Goal: Communication & Community: Answer question/provide support

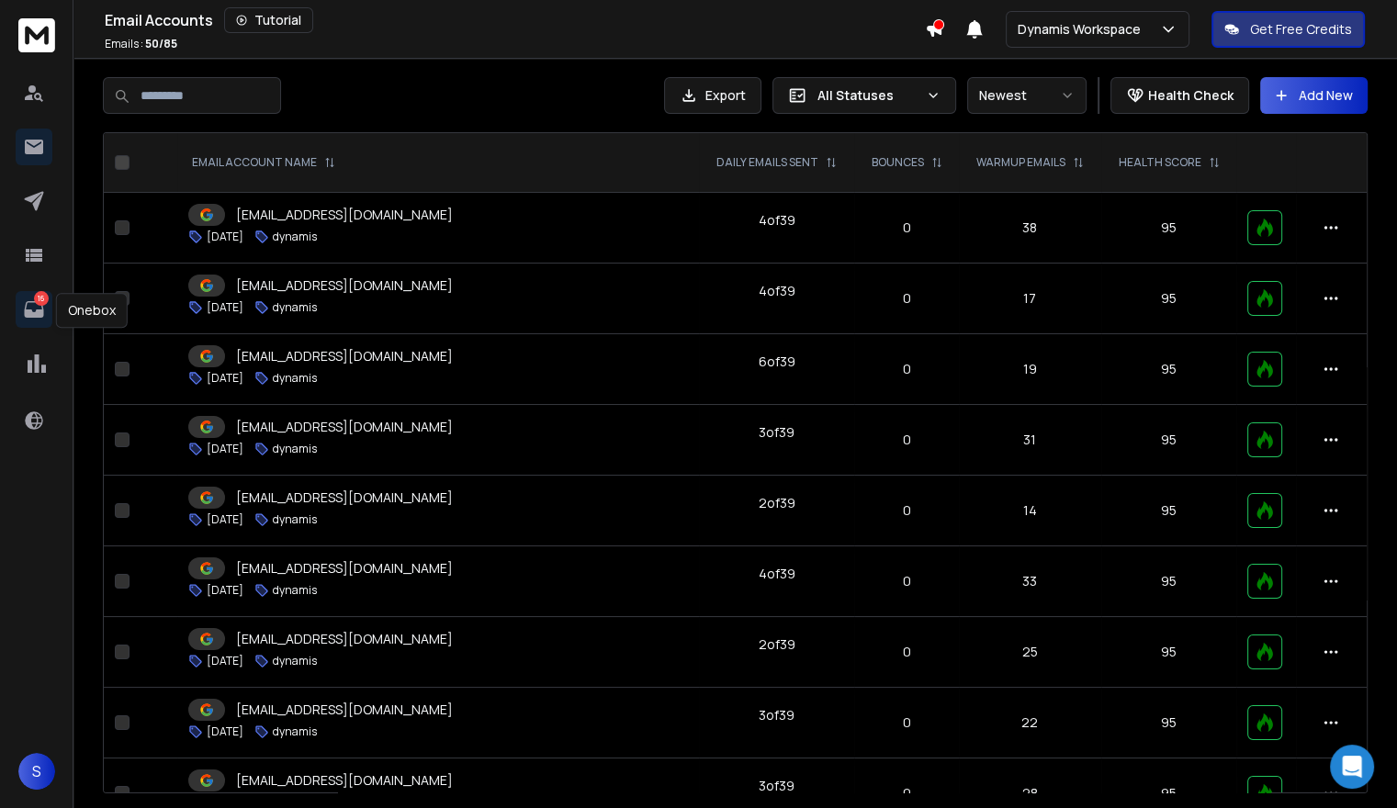
click at [32, 311] on icon at bounding box center [34, 309] width 22 height 22
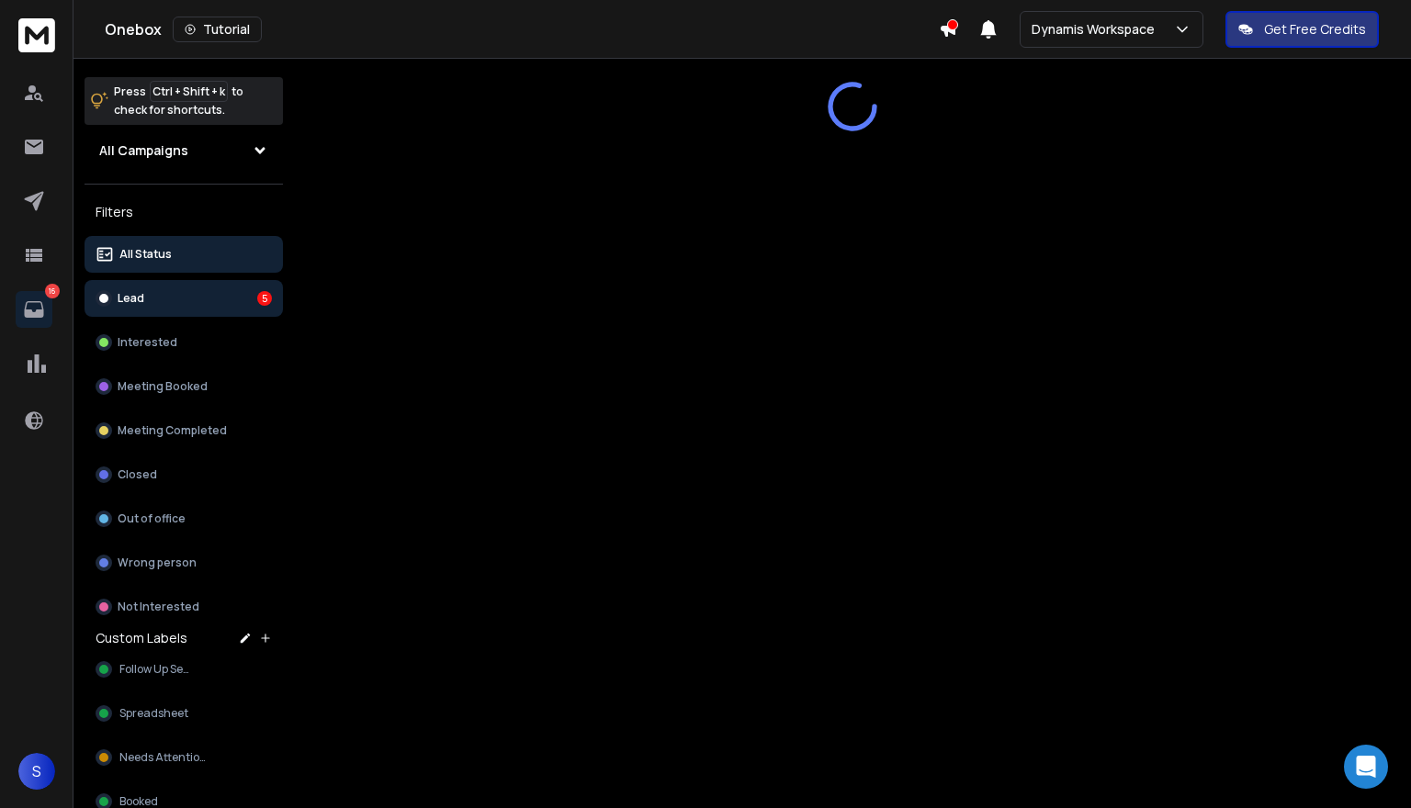
click at [143, 304] on button "Lead 5" at bounding box center [183, 298] width 198 height 37
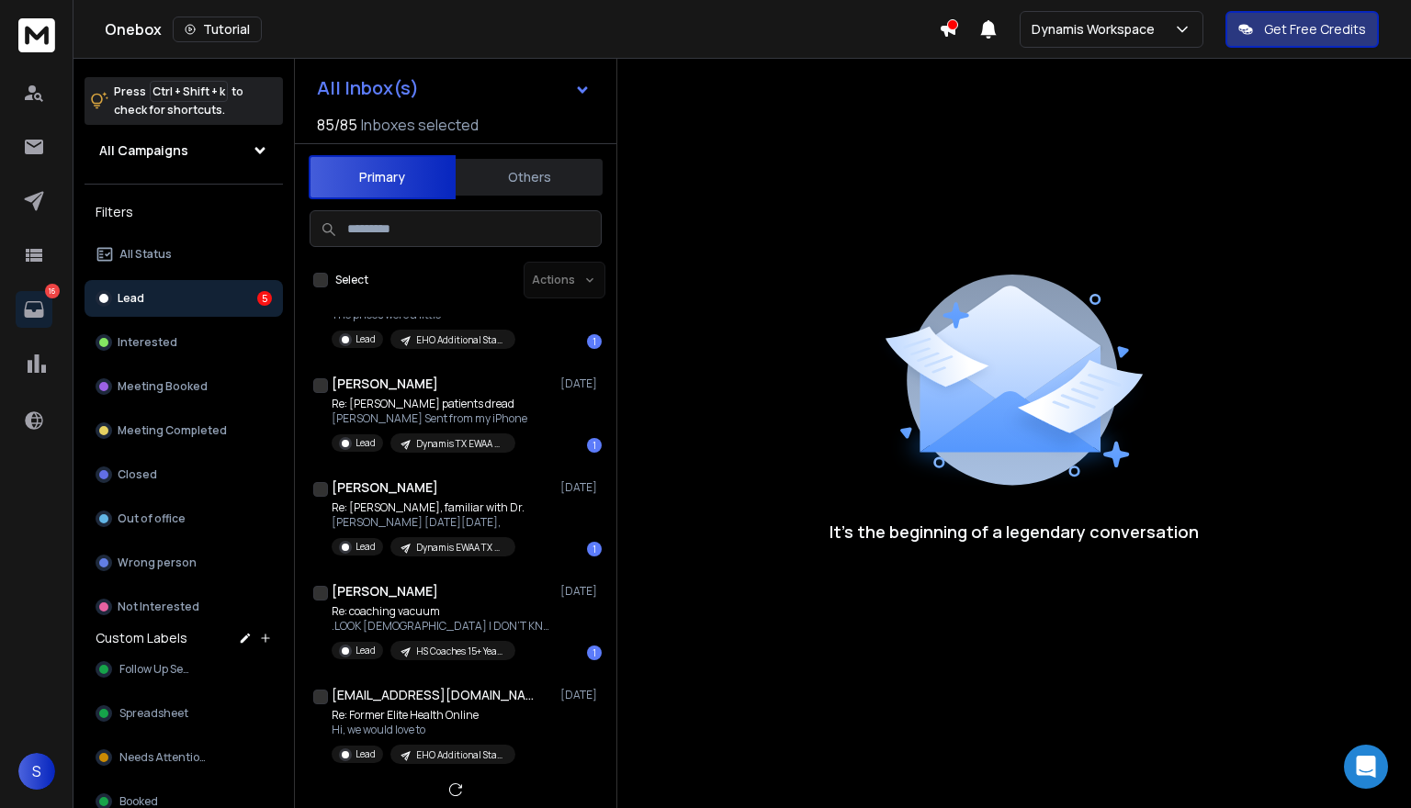
scroll to position [146, 0]
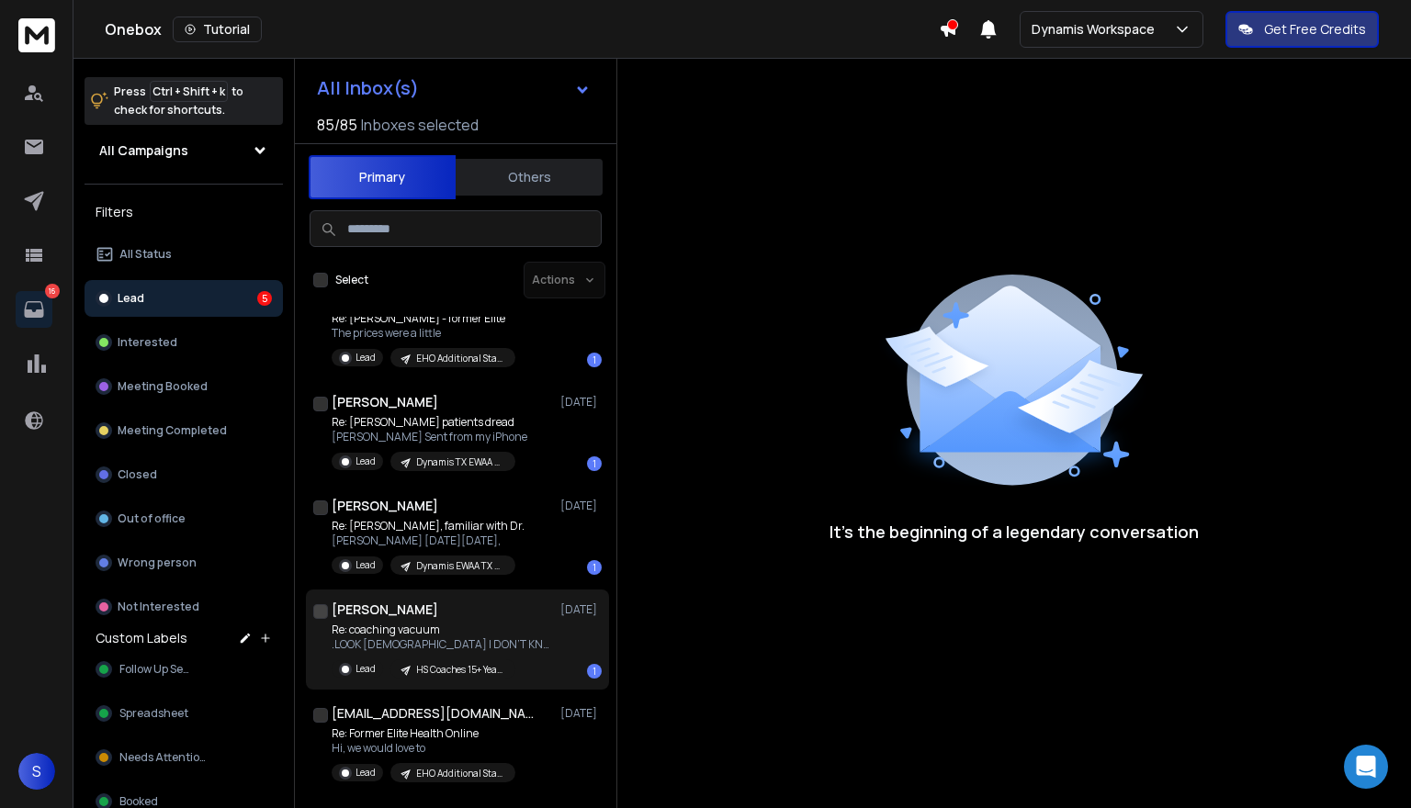
click at [481, 638] on p ".LOOK [DEMOGRAPHIC_DATA] I DON’T KNOW" at bounding box center [442, 644] width 220 height 15
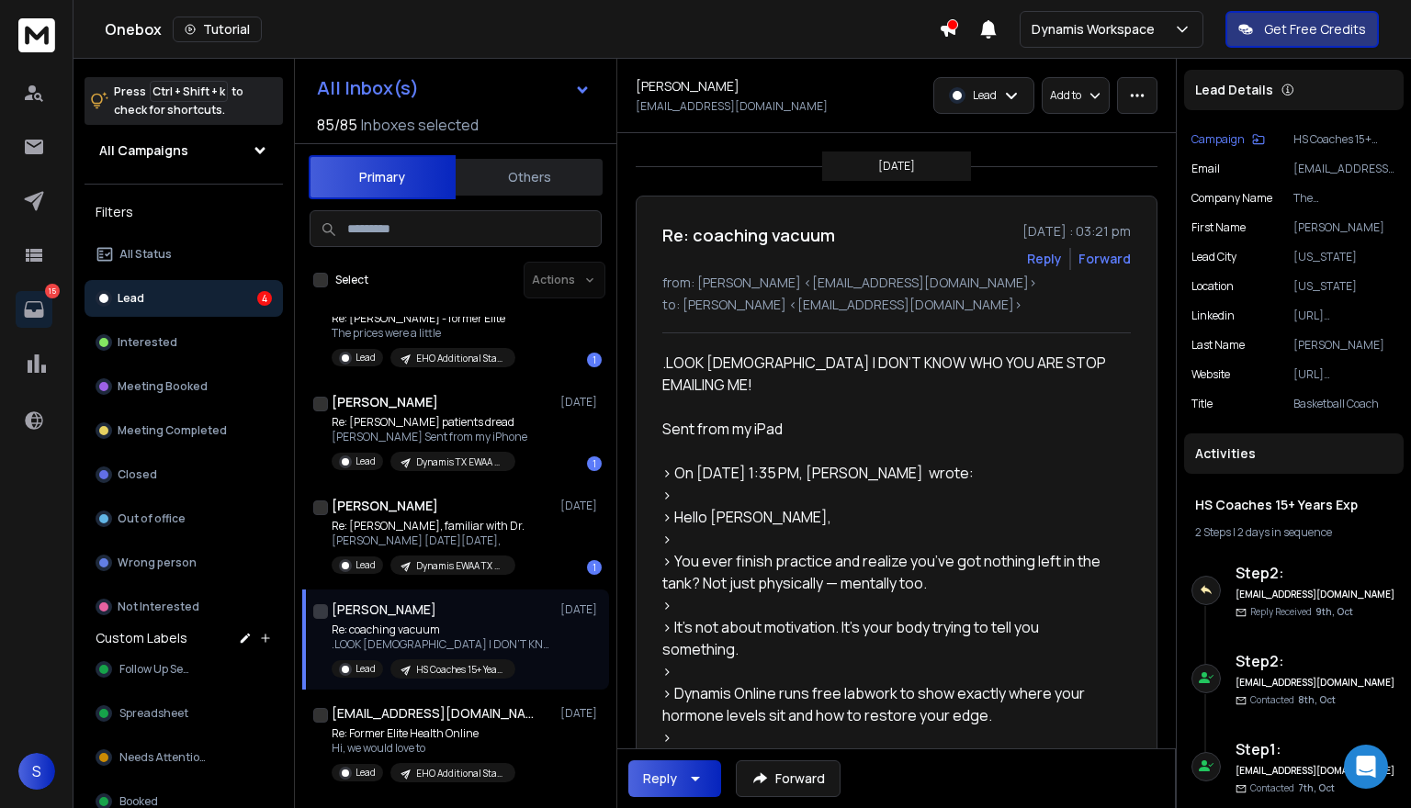
click at [1039, 780] on div "Reply Forward" at bounding box center [896, 779] width 558 height 60
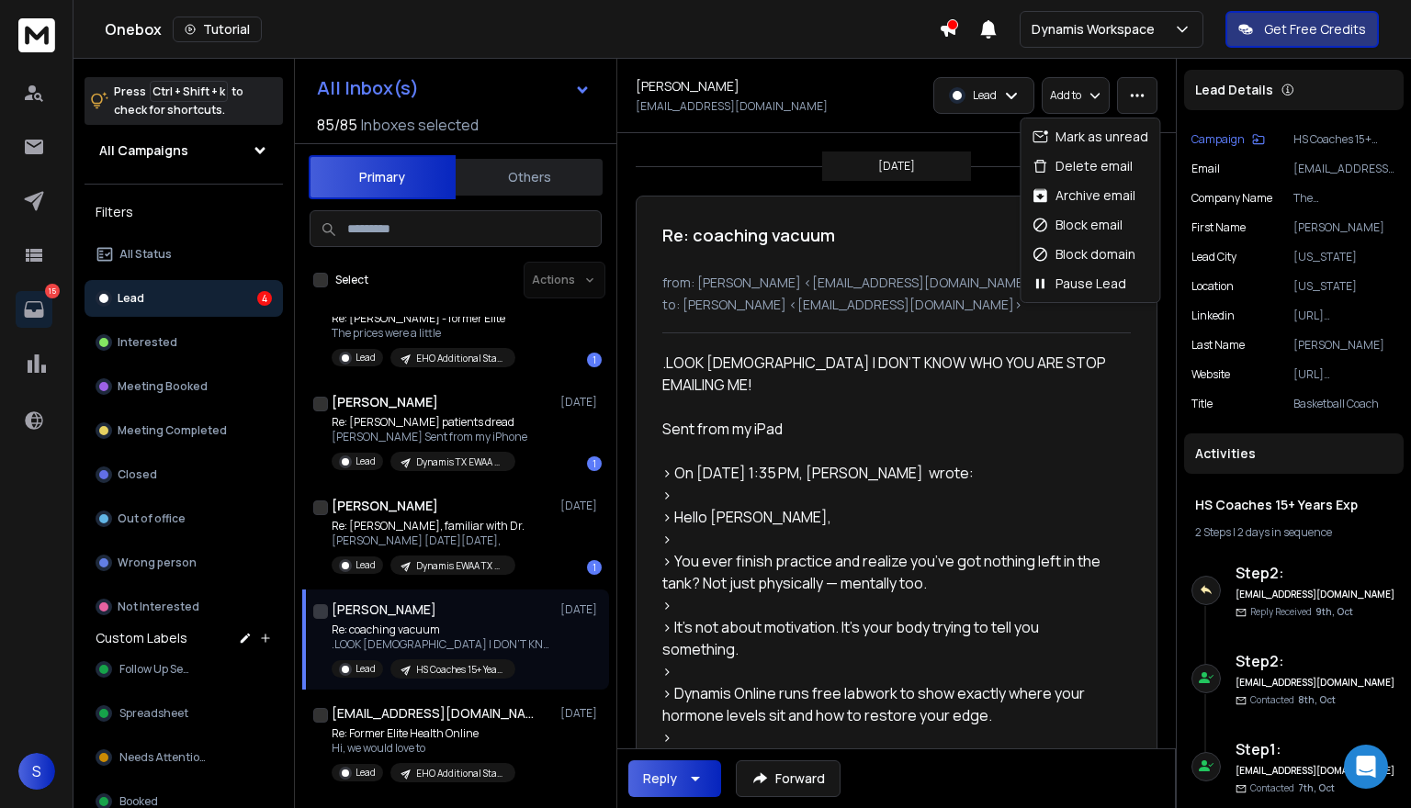
click at [1132, 90] on icon "button" at bounding box center [1137, 95] width 17 height 17
click at [1109, 235] on div "Block email" at bounding box center [1089, 224] width 131 height 29
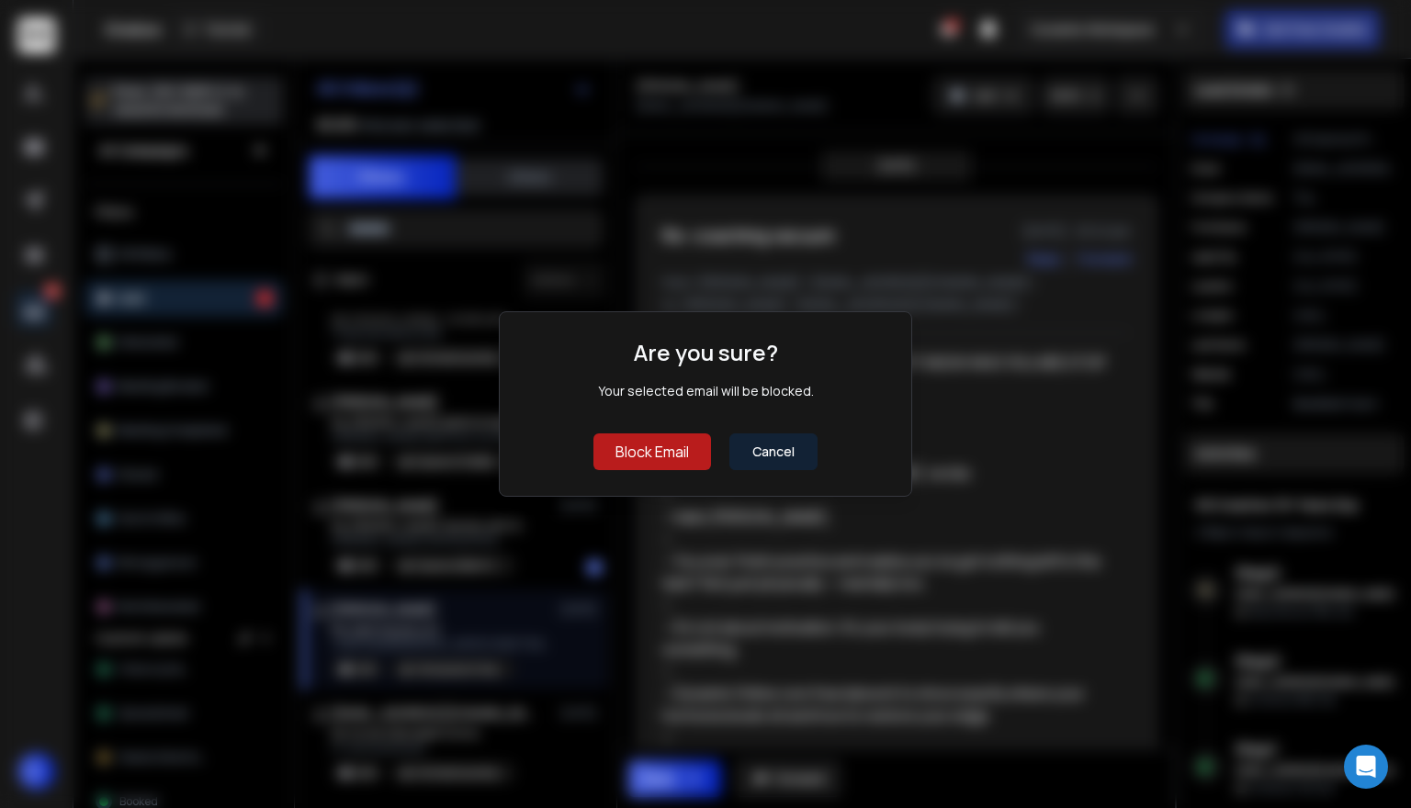
click at [659, 456] on button "Block Email" at bounding box center [652, 452] width 118 height 37
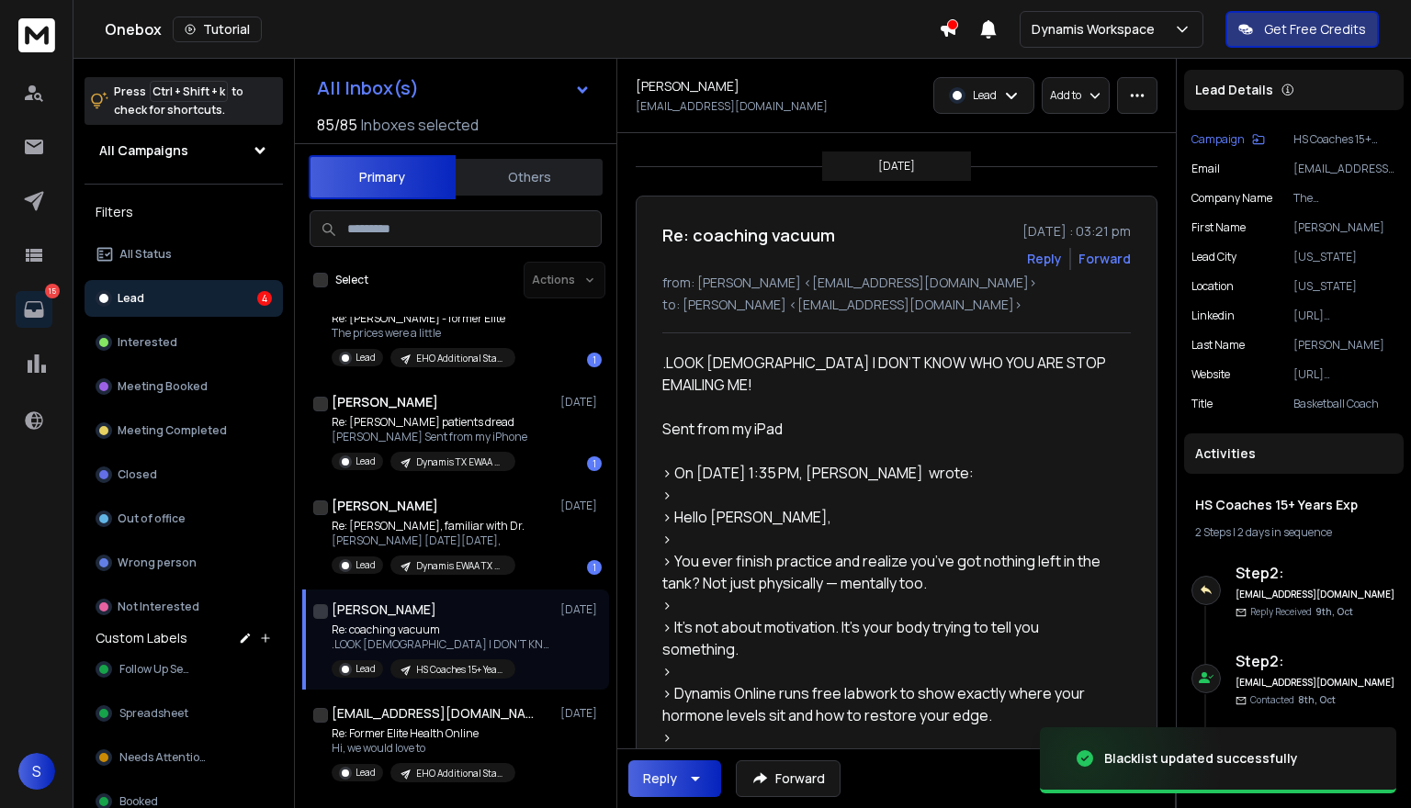
click at [1142, 102] on icon "button" at bounding box center [1137, 95] width 17 height 17
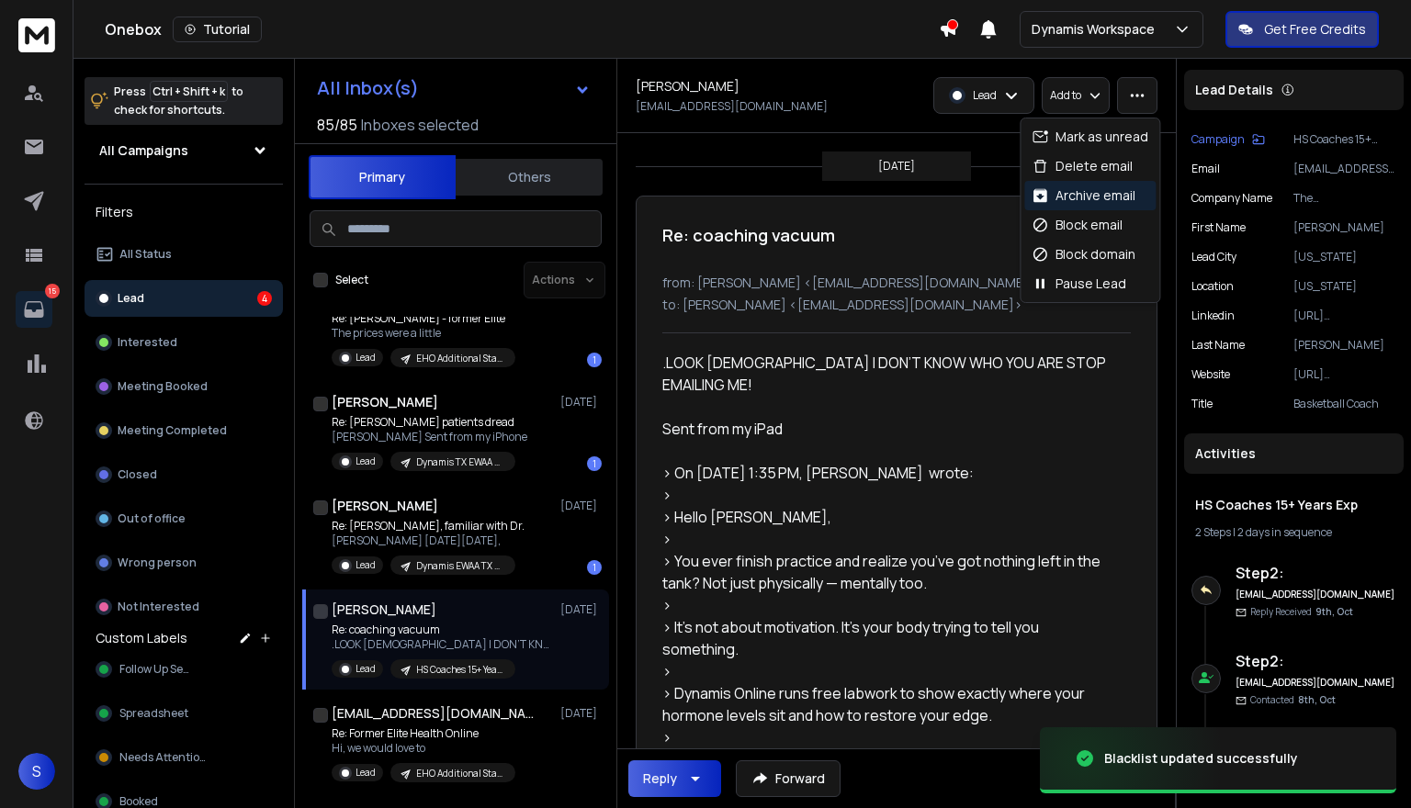
click at [1106, 204] on div "Archive email" at bounding box center [1083, 195] width 104 height 18
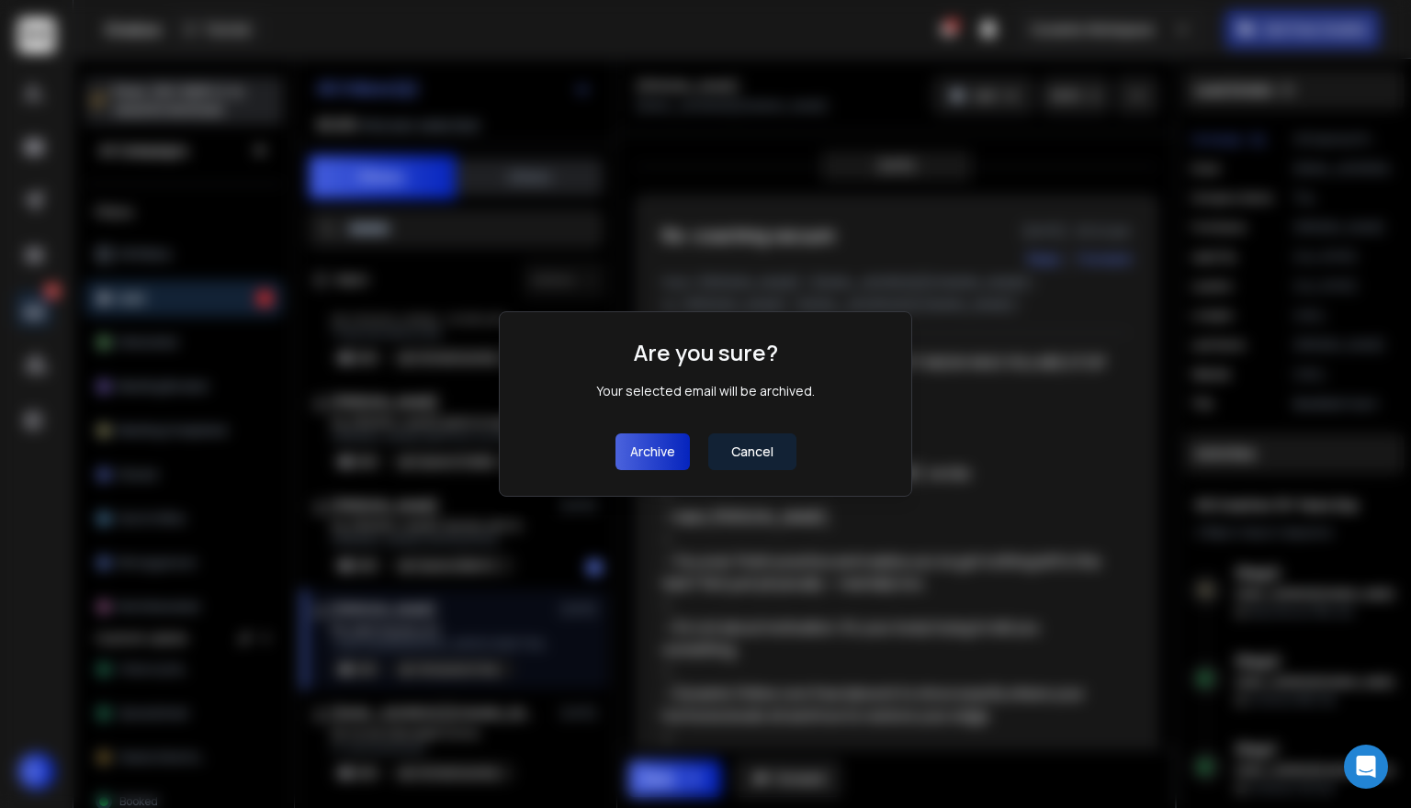
click at [650, 453] on p "archive" at bounding box center [652, 452] width 45 height 18
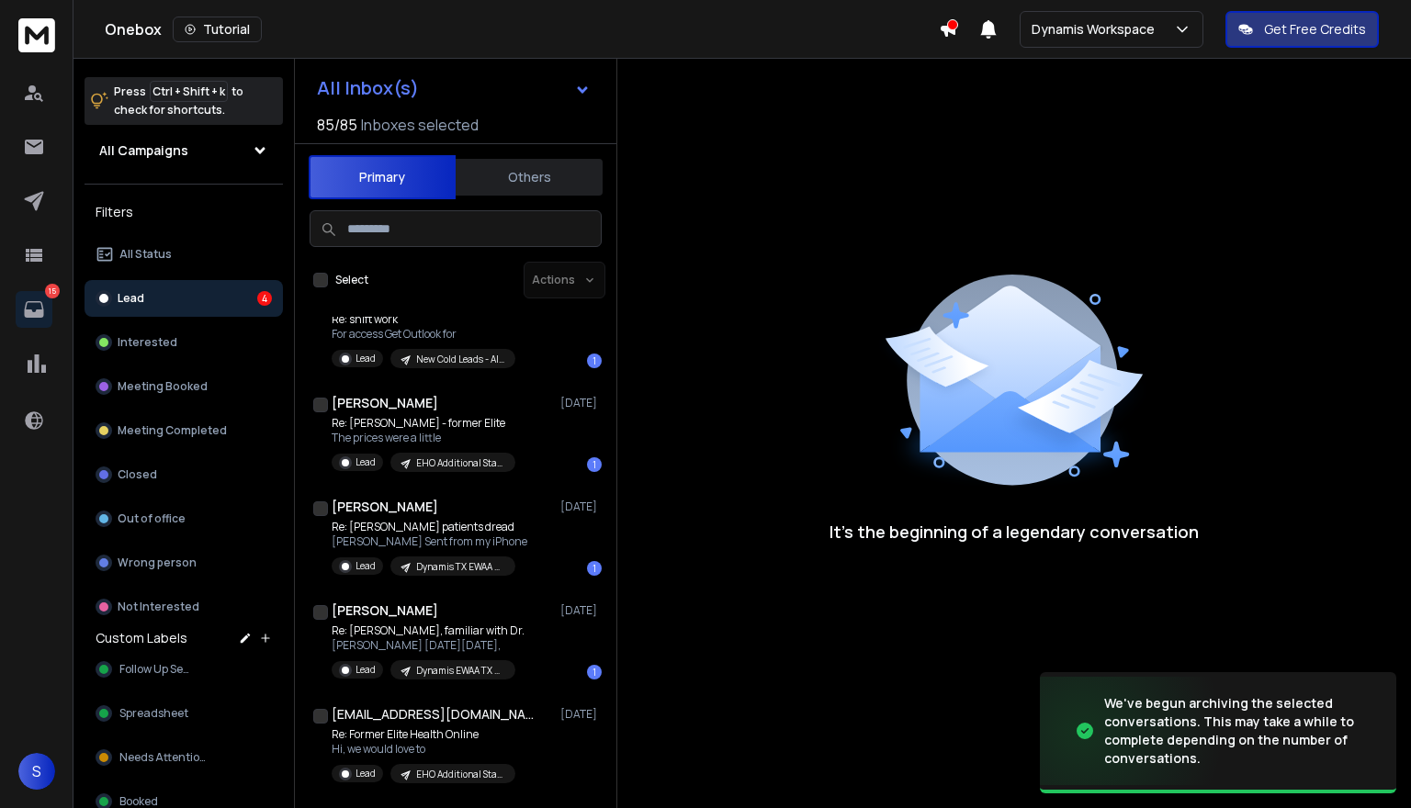
click at [1292, 544] on div "It’s the beginning of a legendary conversation" at bounding box center [1014, 402] width 794 height 687
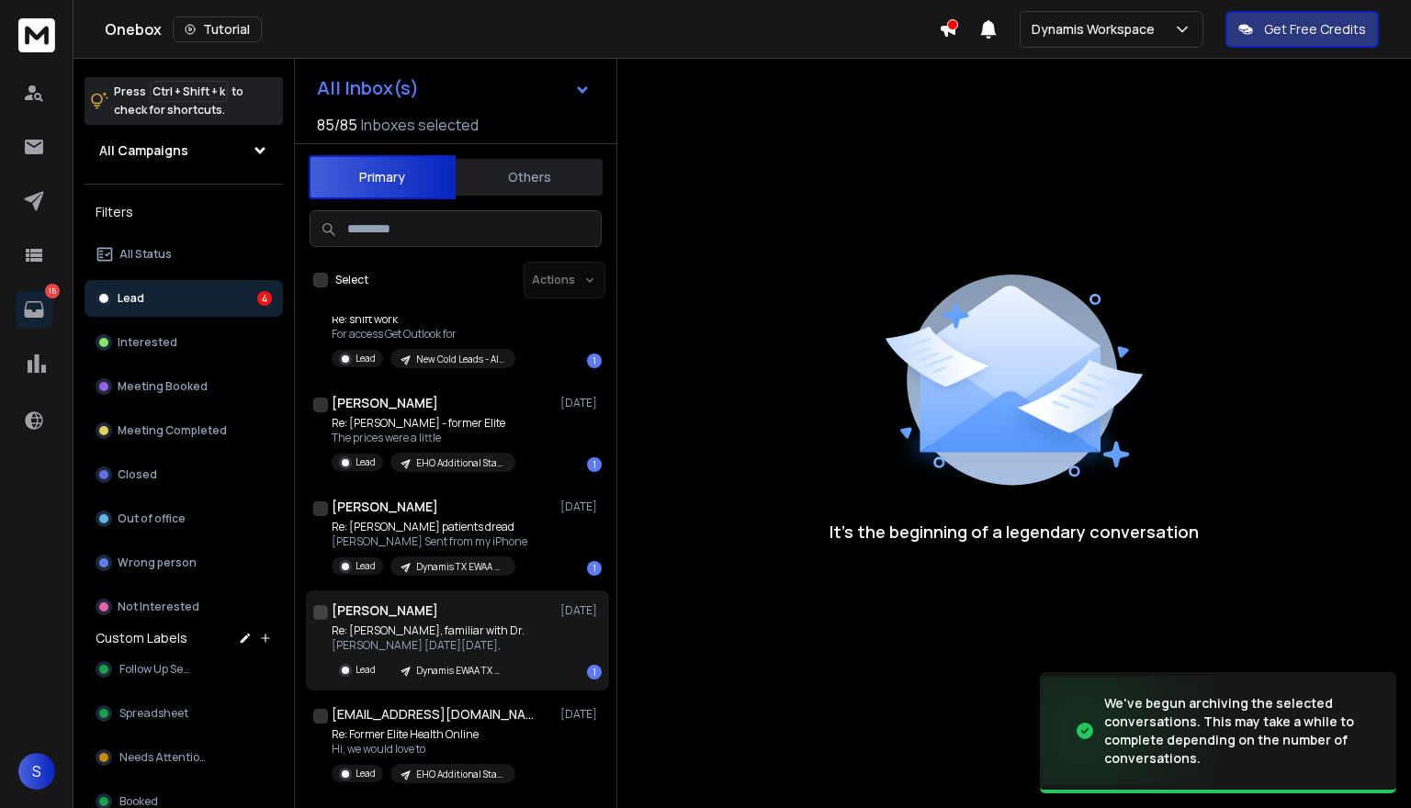
click at [458, 624] on p "Re: [PERSON_NAME], familiar with Dr." at bounding box center [428, 631] width 193 height 15
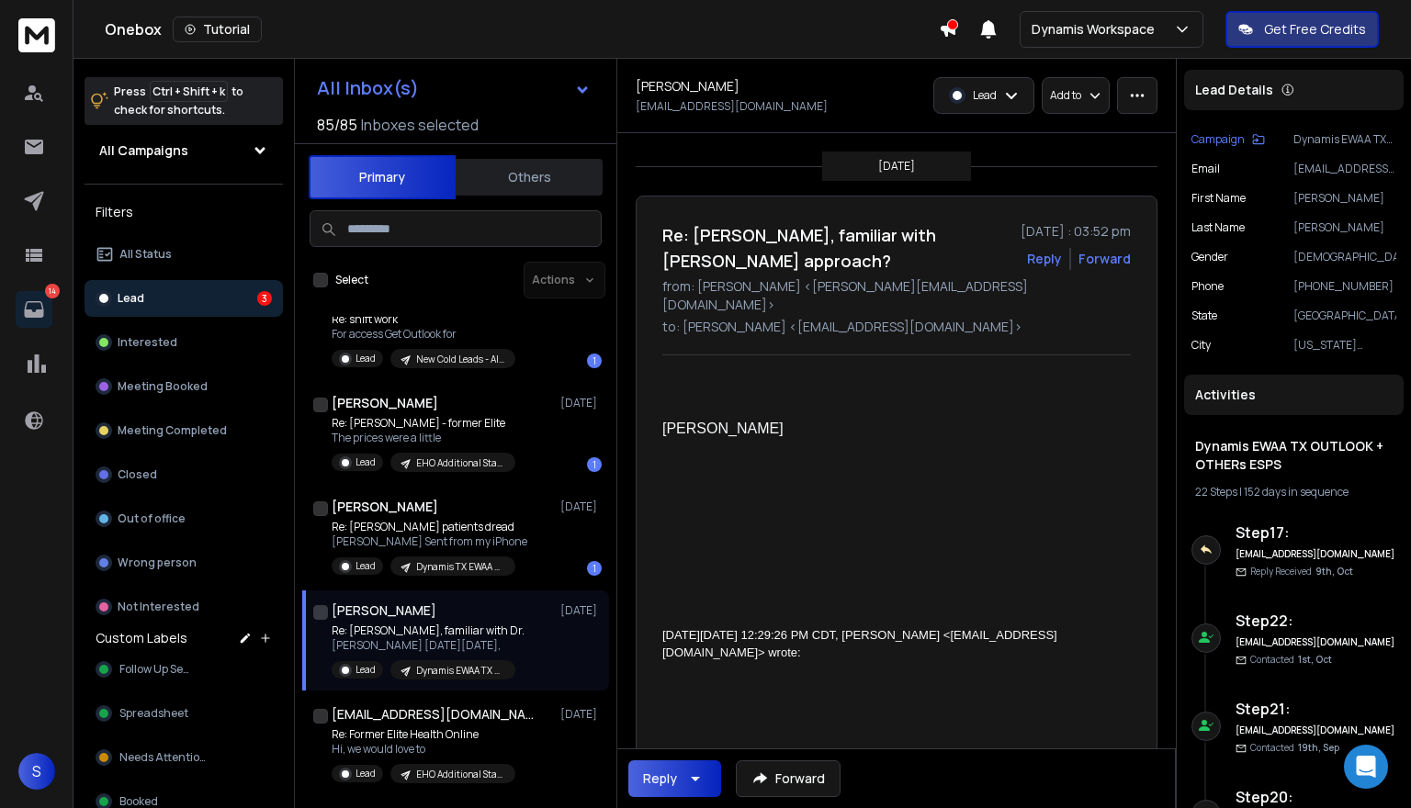
click at [1047, 257] on button "Reply" at bounding box center [1044, 259] width 35 height 18
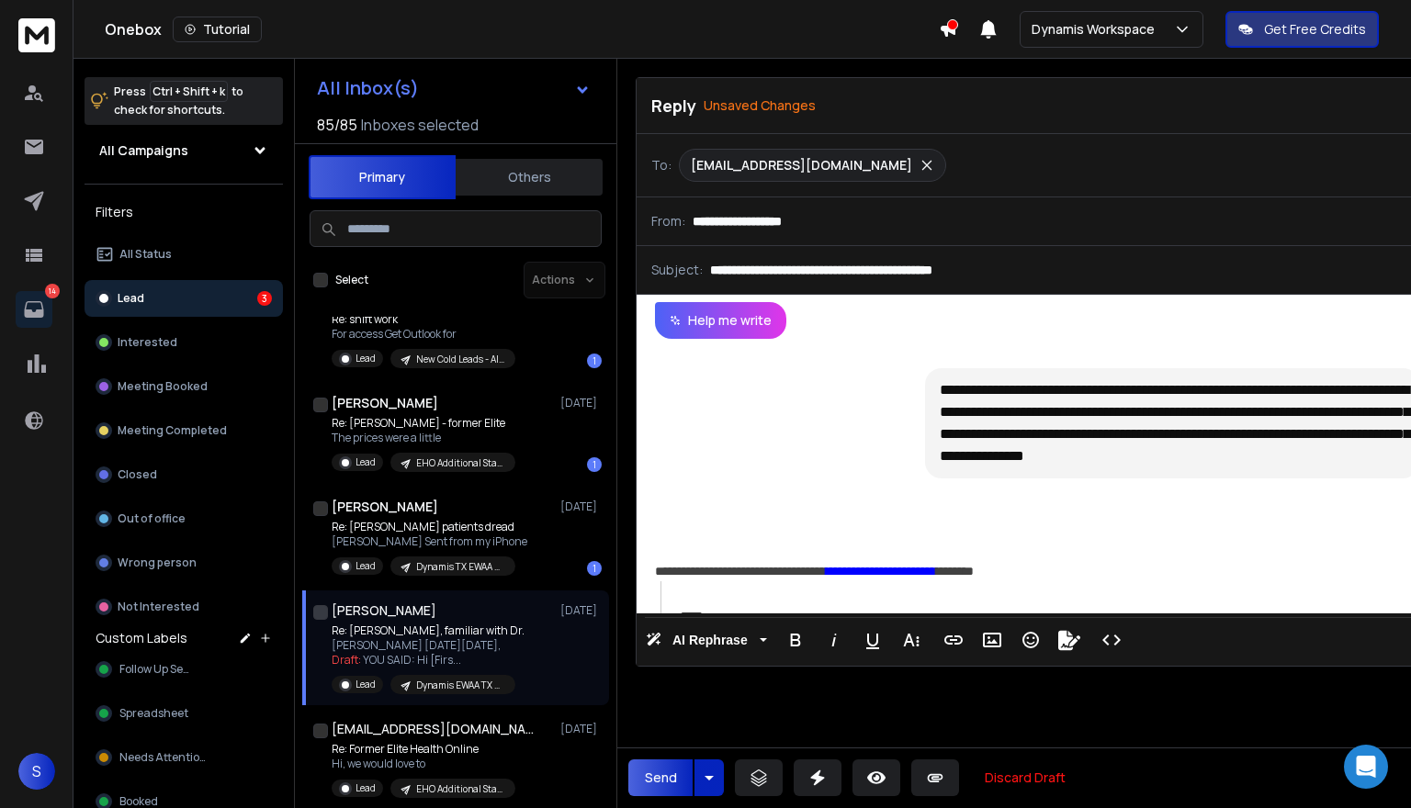
scroll to position [56, 0]
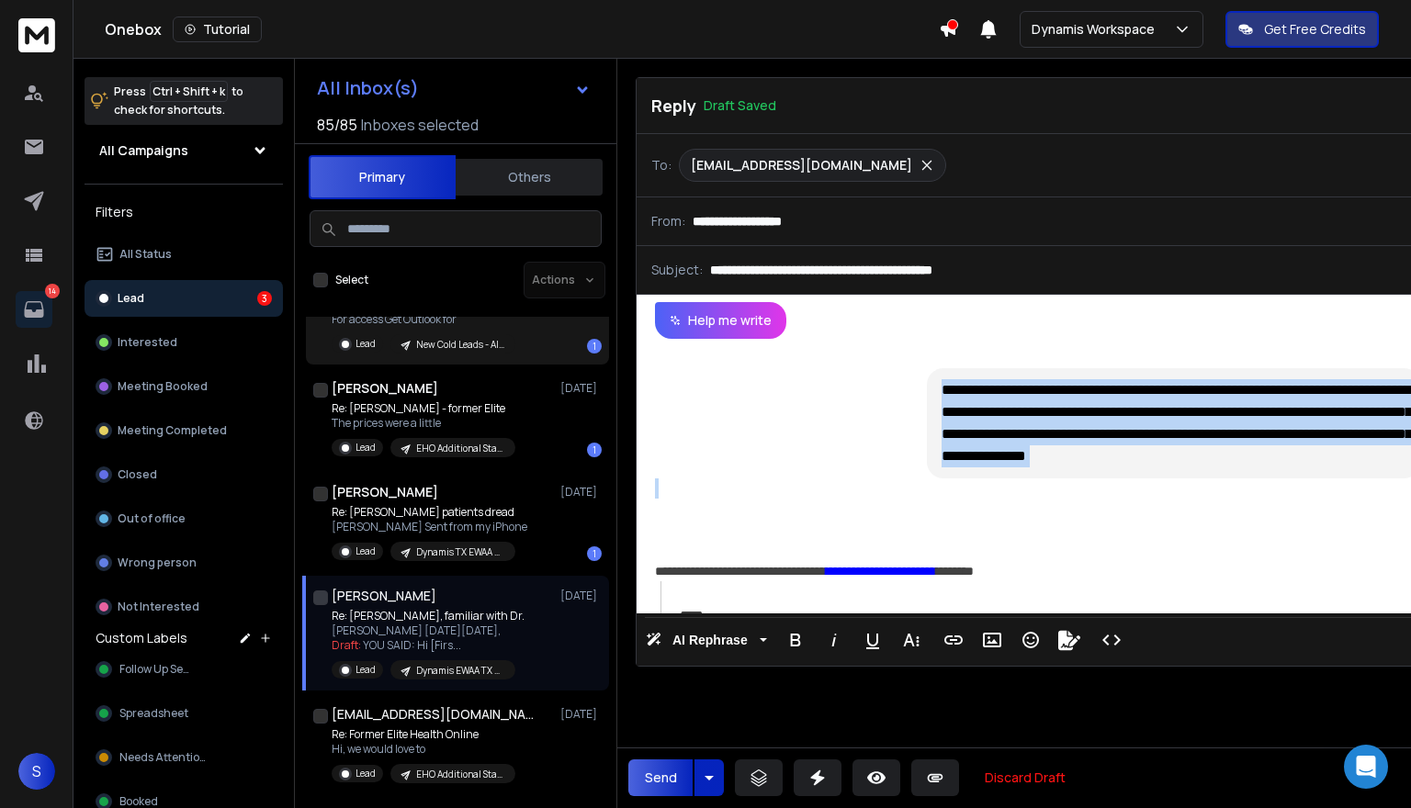
drag, startPoint x: 651, startPoint y: 490, endPoint x: 587, endPoint y: 351, distance: 153.7
click at [587, 351] on div "**********" at bounding box center [905, 463] width 1223 height 808
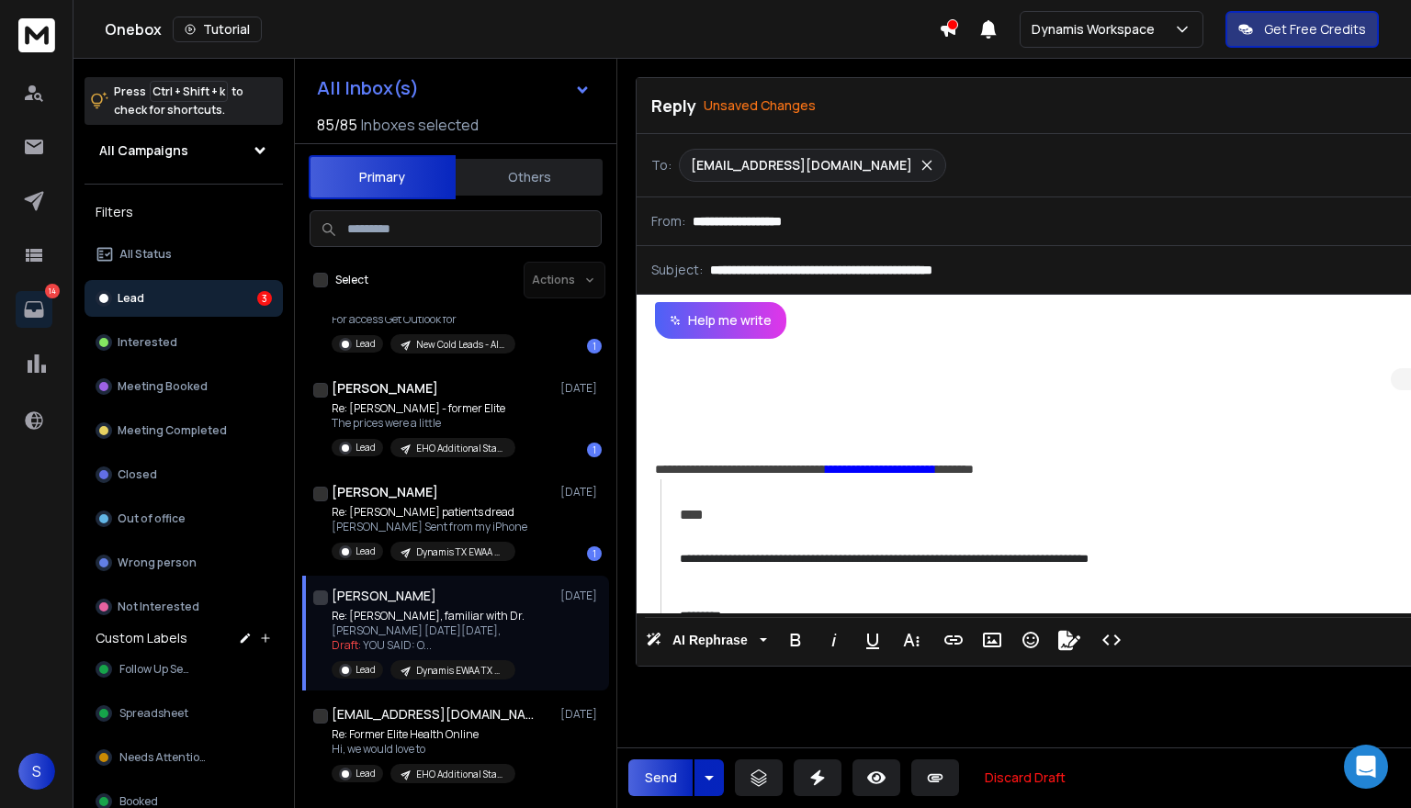
click at [680, 386] on div at bounding box center [1067, 377] width 825 height 40
click at [680, 362] on div at bounding box center [1067, 377] width 825 height 40
click at [727, 400] on div at bounding box center [1067, 408] width 825 height 20
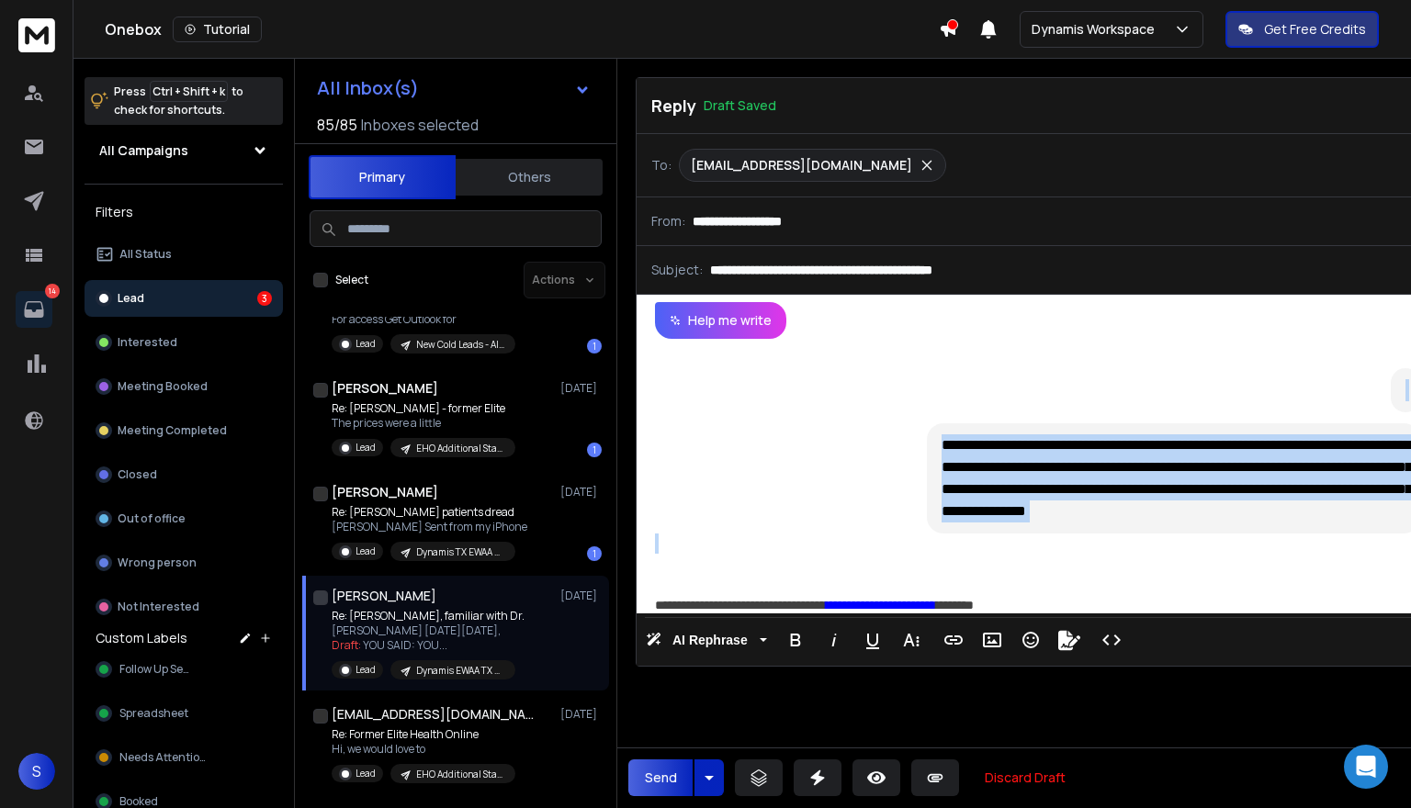
drag, startPoint x: 621, startPoint y: 507, endPoint x: 614, endPoint y: 317, distance: 190.3
click at [612, 339] on div "**********" at bounding box center [905, 463] width 1223 height 808
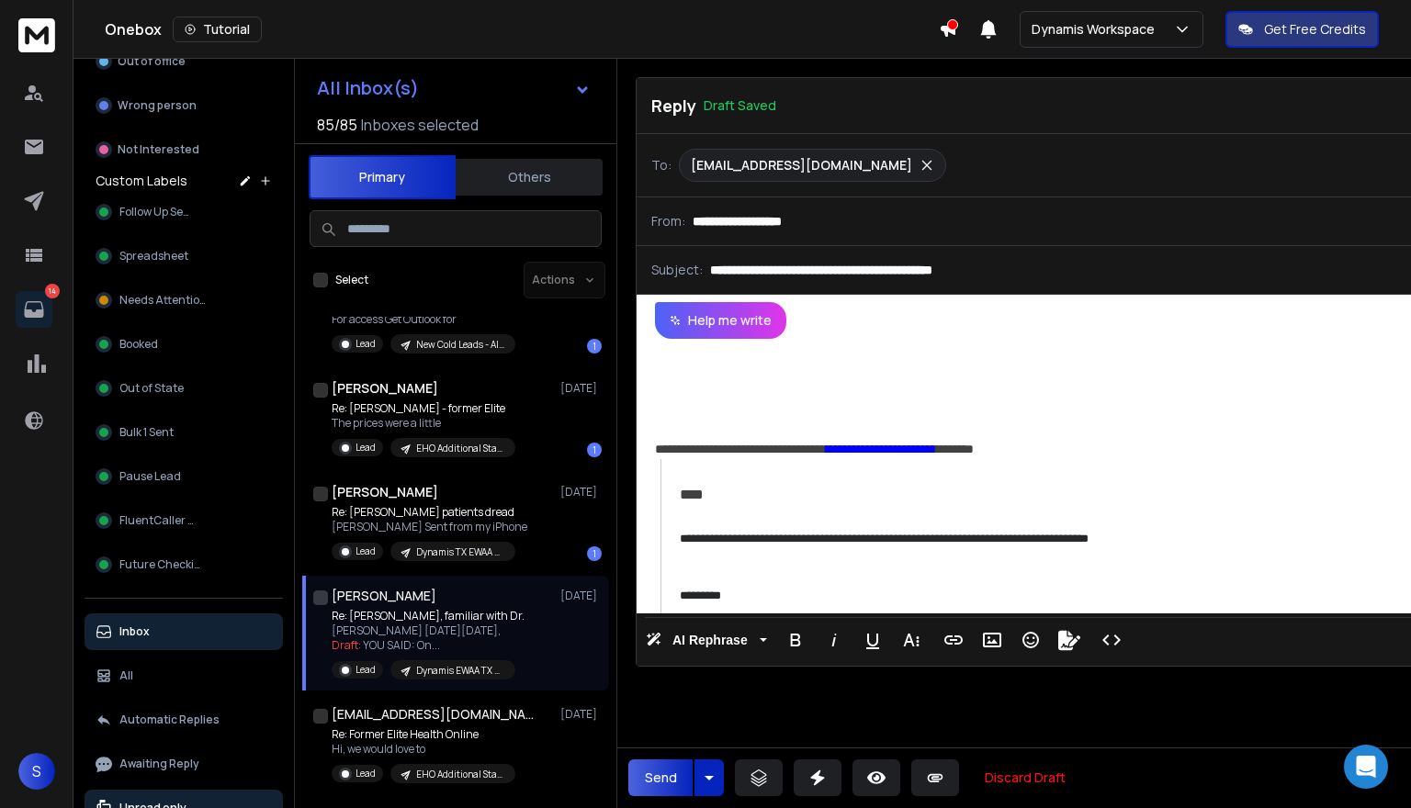
scroll to position [650, 0]
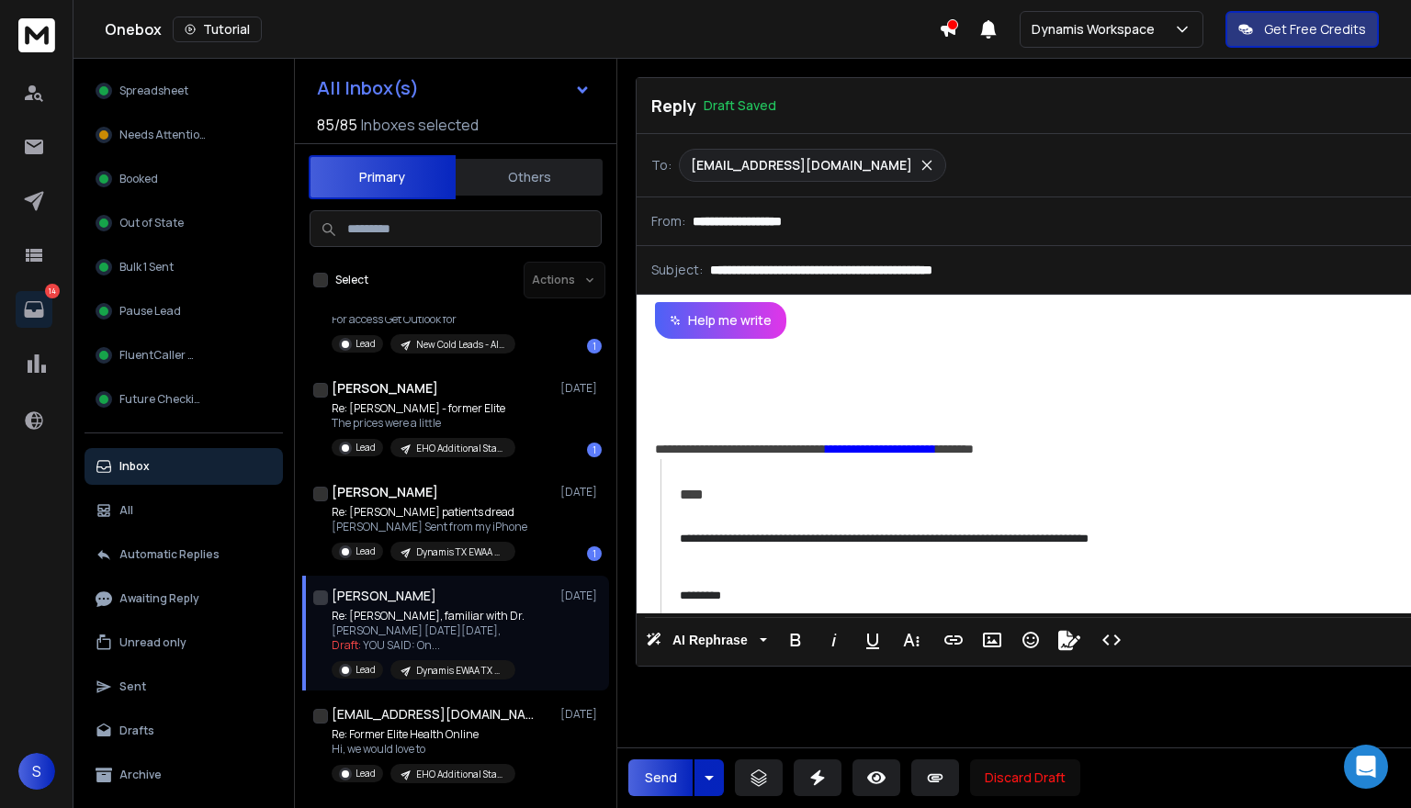
click at [998, 775] on button "Discard Draft" at bounding box center [1025, 778] width 110 height 37
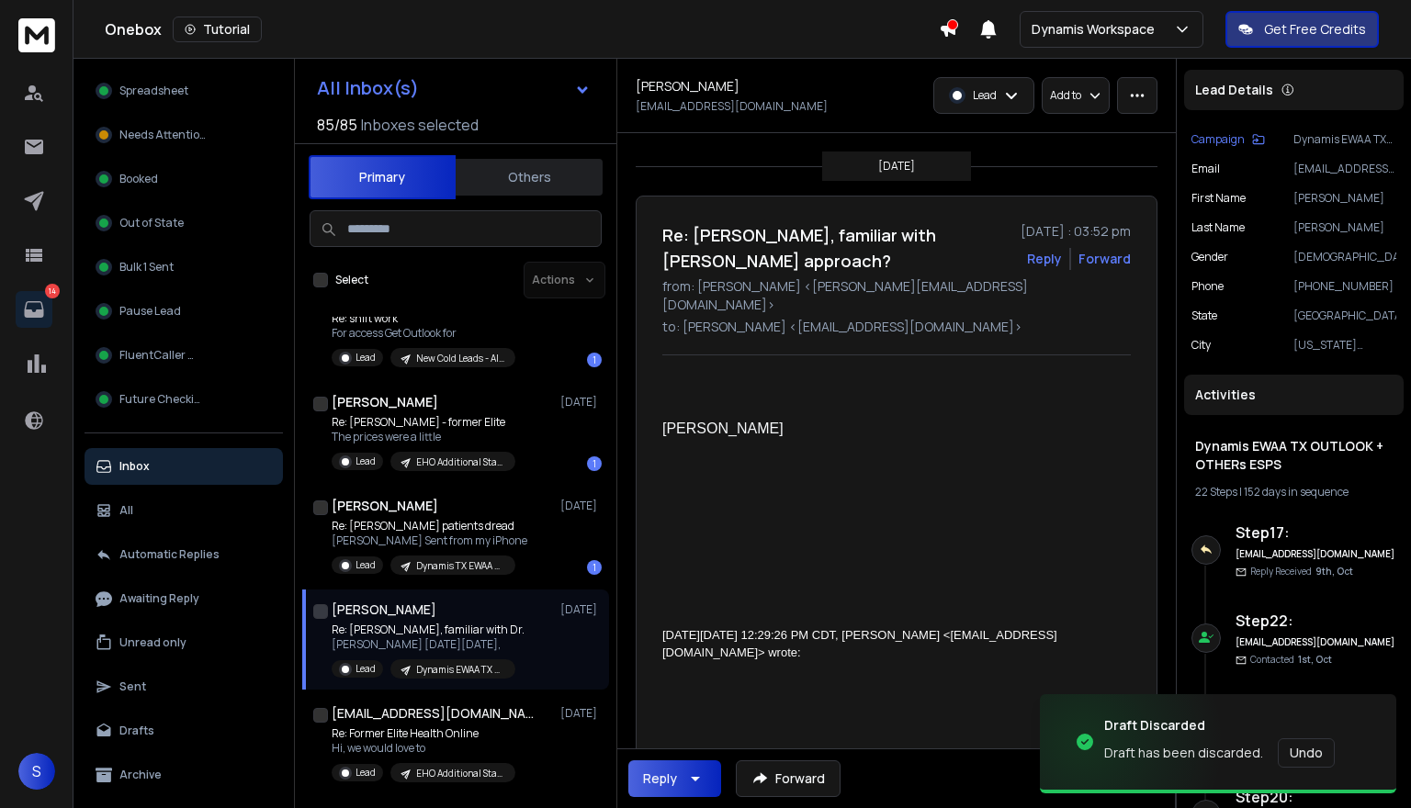
scroll to position [636, 0]
click at [1041, 259] on button "Reply" at bounding box center [1044, 259] width 35 height 18
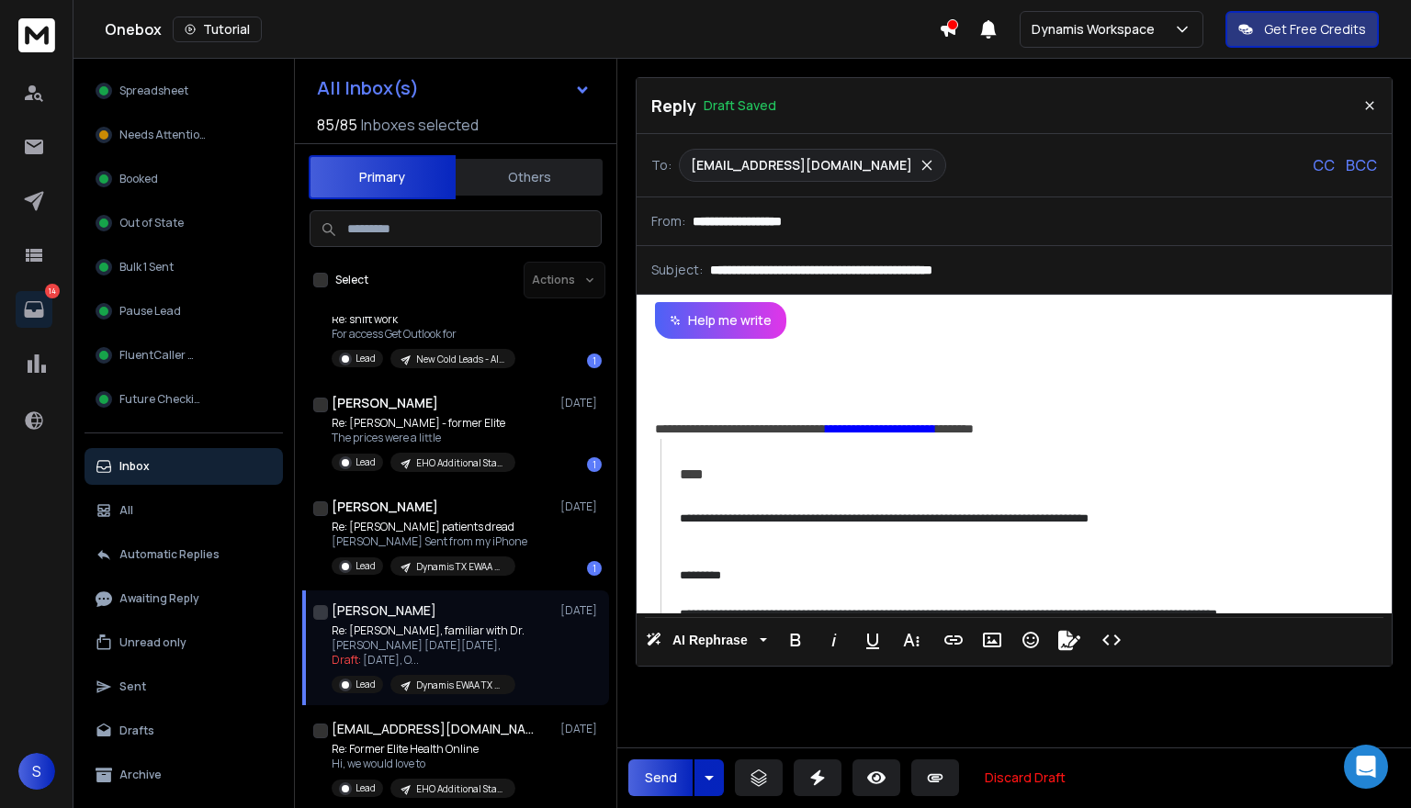
scroll to position [56, 0]
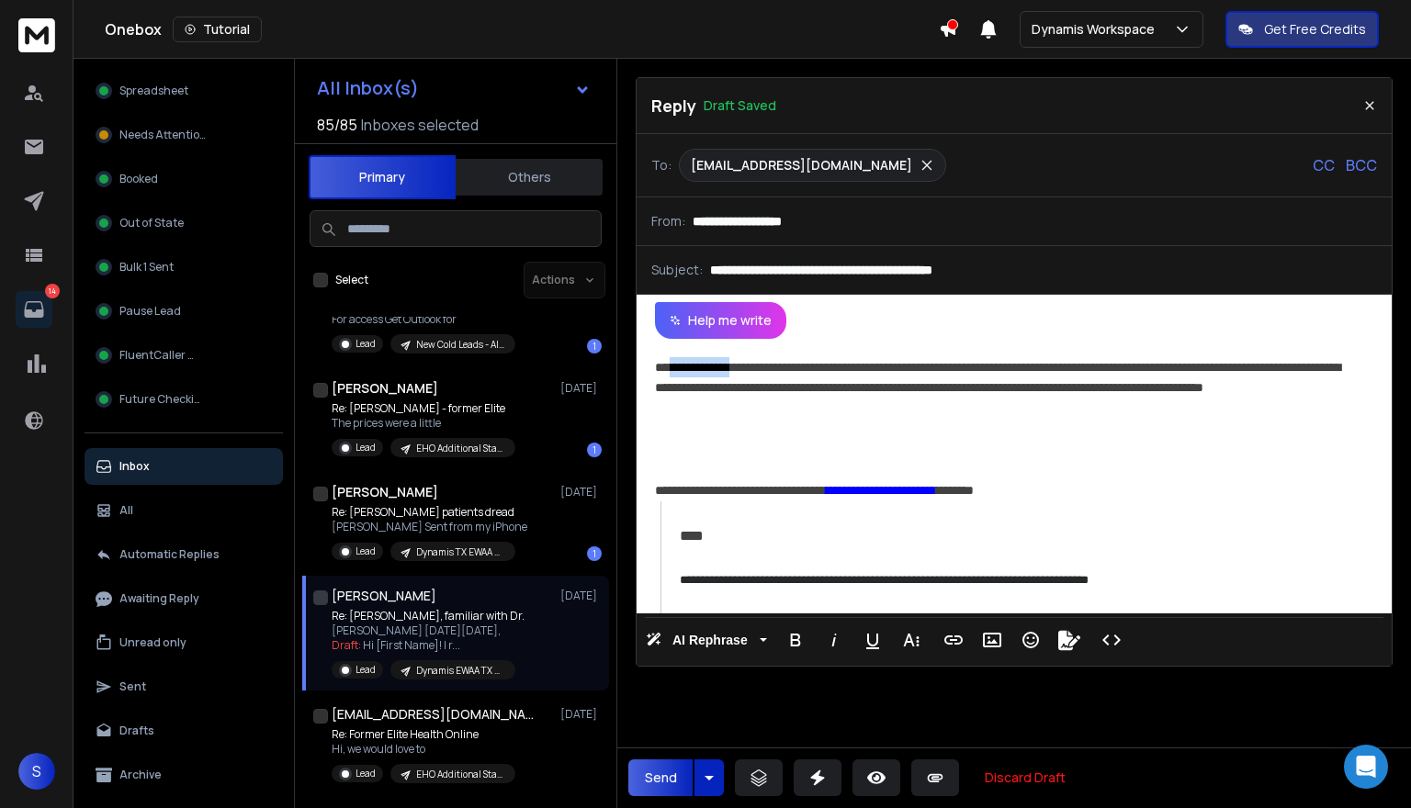
drag, startPoint x: 742, startPoint y: 366, endPoint x: 669, endPoint y: 355, distance: 74.2
click at [669, 355] on div "**********" at bounding box center [1013, 476] width 755 height 275
click at [657, 780] on button "Send" at bounding box center [660, 778] width 64 height 37
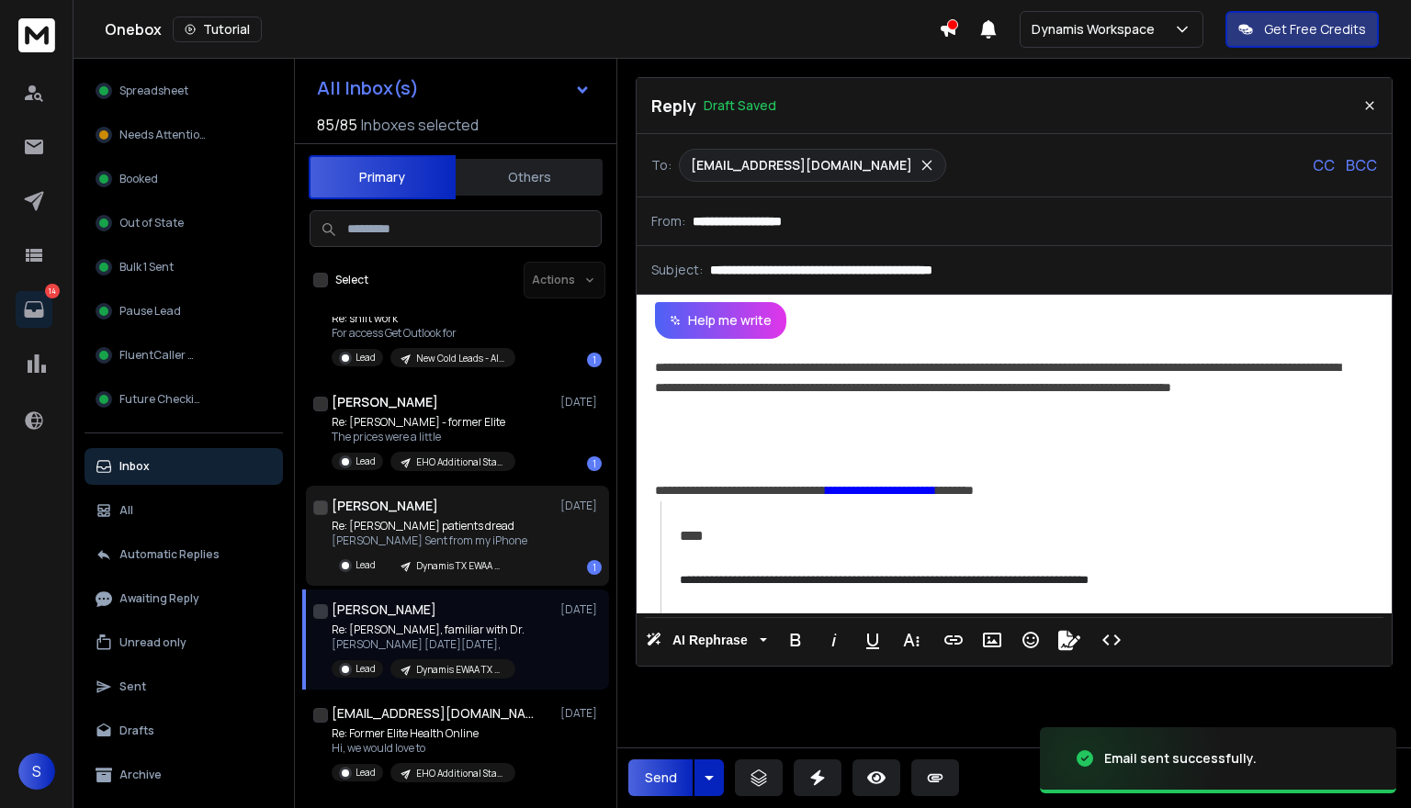
scroll to position [41, 0]
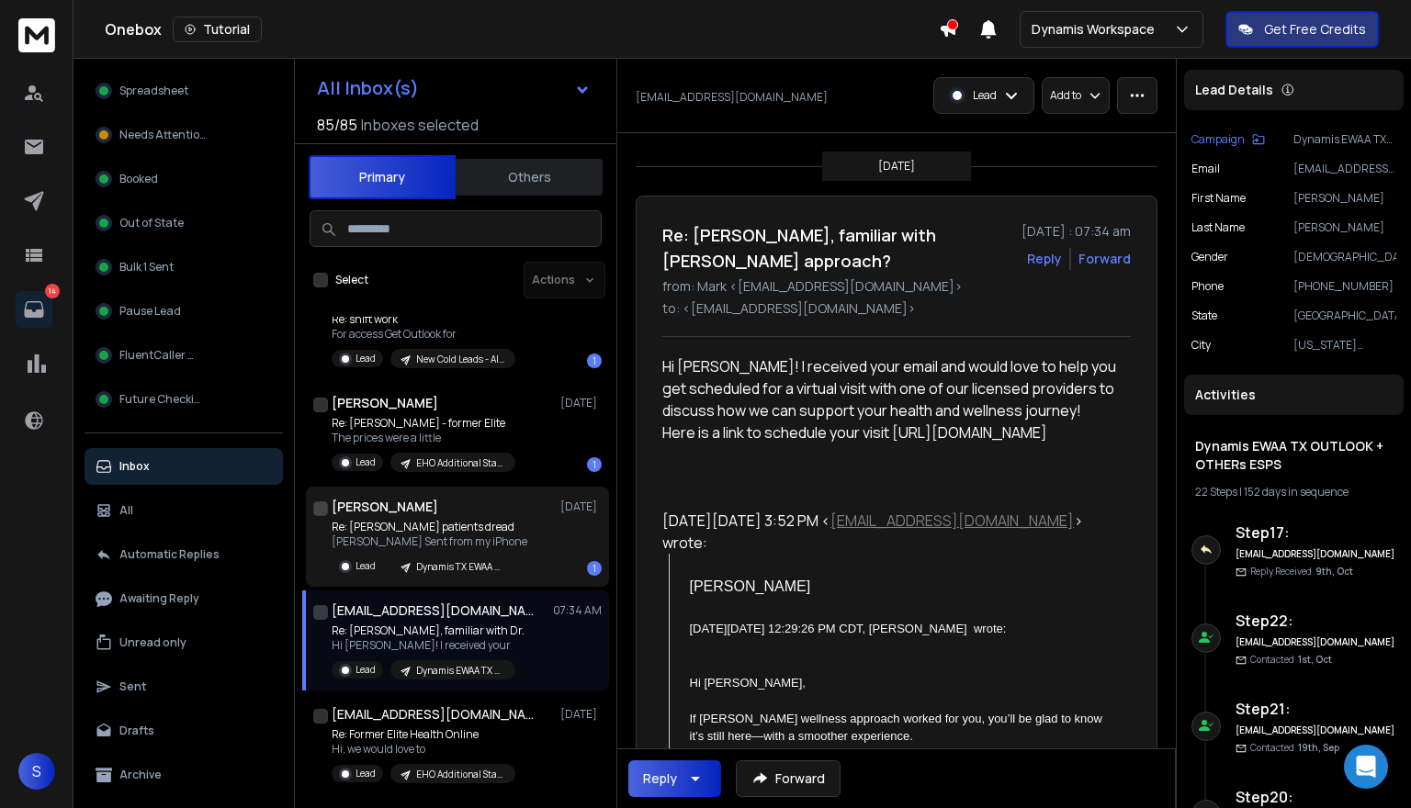
click at [478, 517] on div "[PERSON_NAME] [DATE] Re: [PERSON_NAME] patients dread [PERSON_NAME] Sent from m…" at bounding box center [467, 537] width 270 height 78
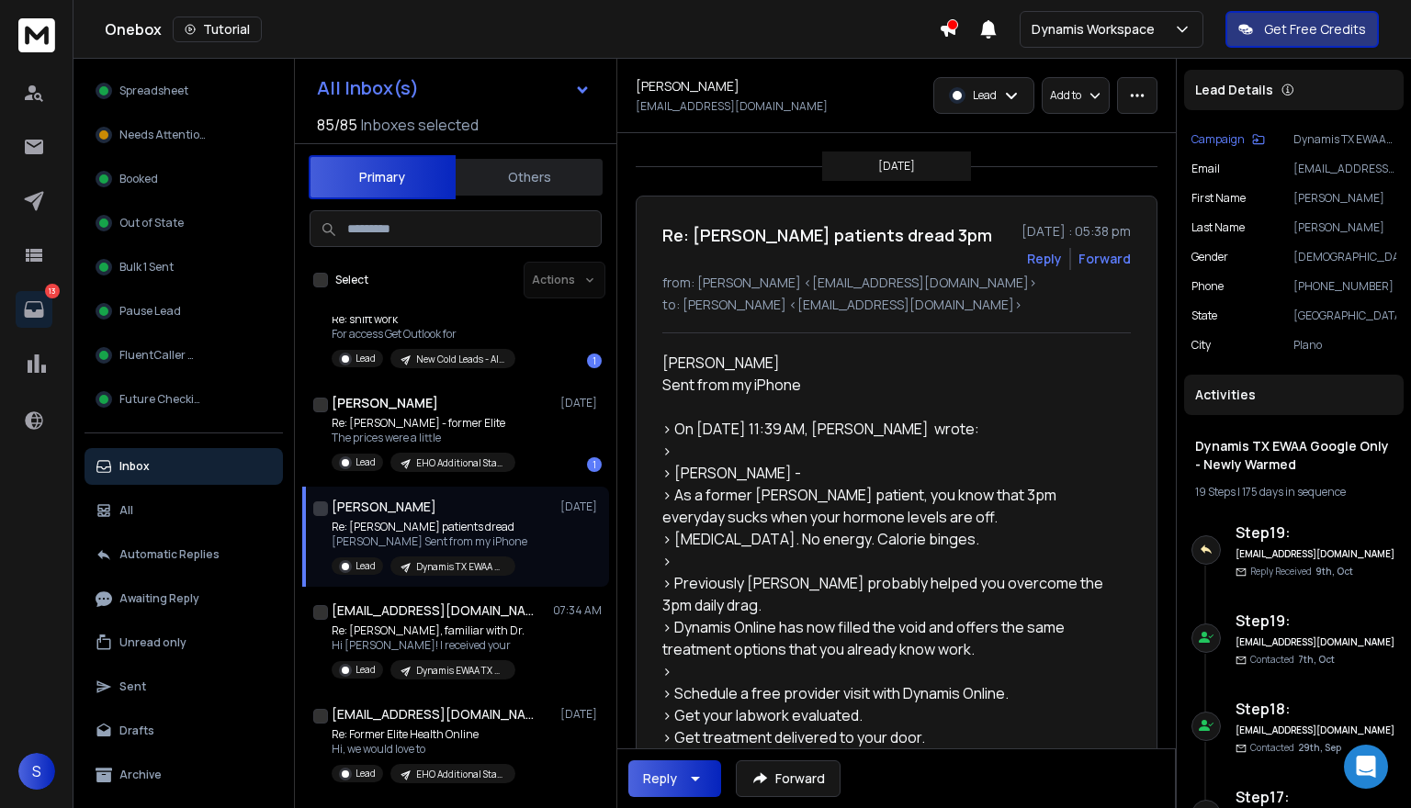
click at [1047, 263] on button "Reply" at bounding box center [1044, 259] width 35 height 18
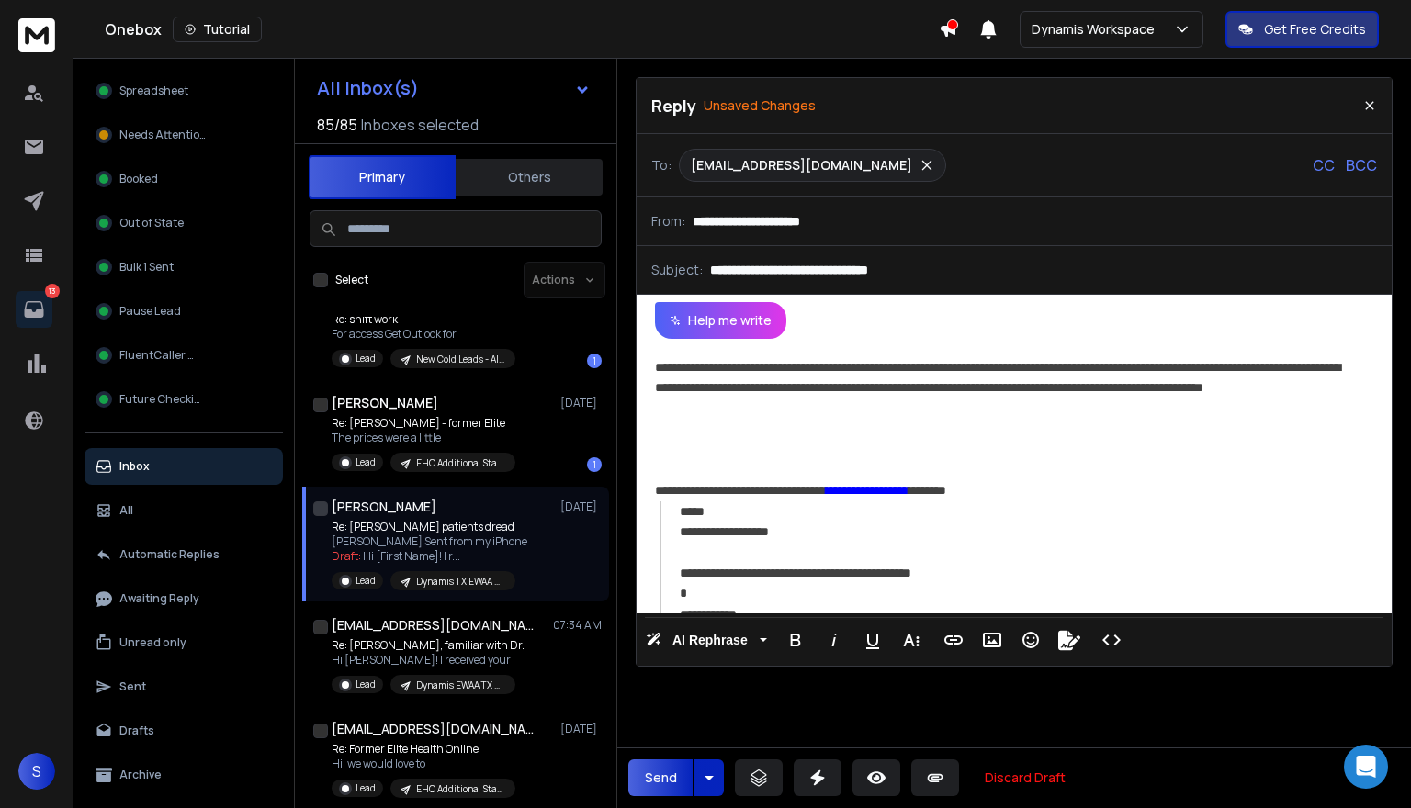
scroll to position [56, 0]
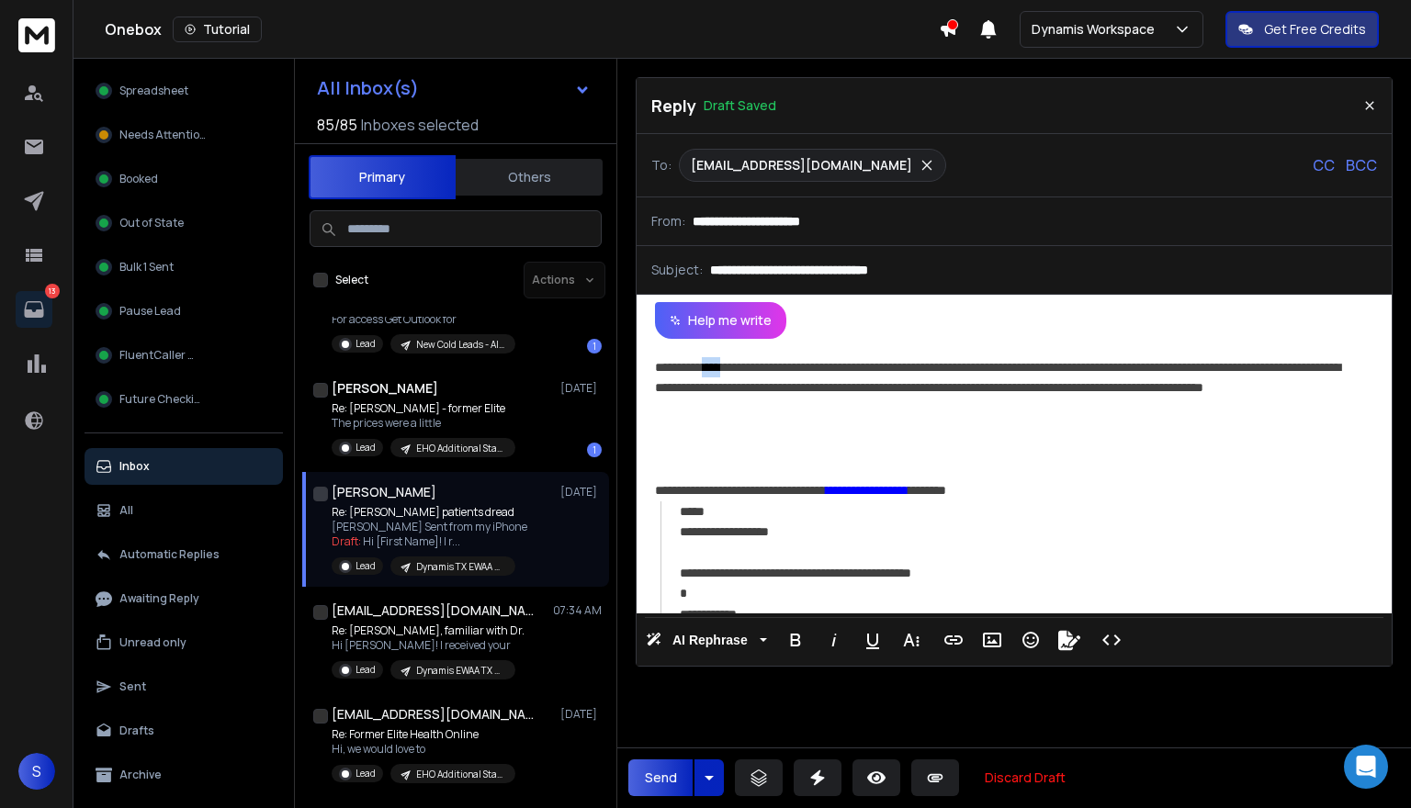
drag, startPoint x: 738, startPoint y: 364, endPoint x: 704, endPoint y: 358, distance: 35.3
click at [704, 358] on div "**********" at bounding box center [1005, 388] width 700 height 62
drag, startPoint x: 742, startPoint y: 367, endPoint x: 669, endPoint y: 359, distance: 73.9
click at [669, 359] on div "**********" at bounding box center [1005, 388] width 700 height 62
click at [664, 783] on button "Send" at bounding box center [660, 778] width 64 height 37
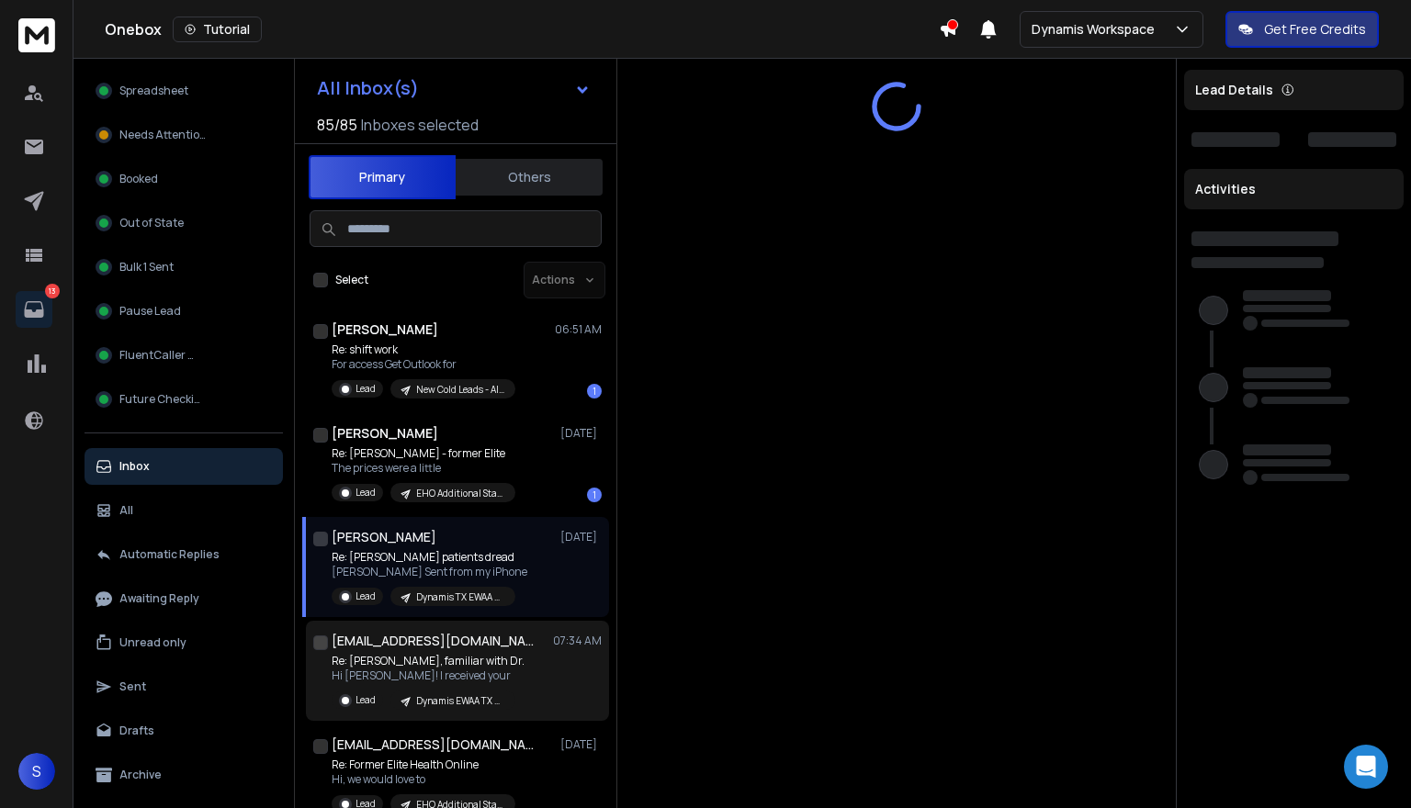
scroll to position [0, 0]
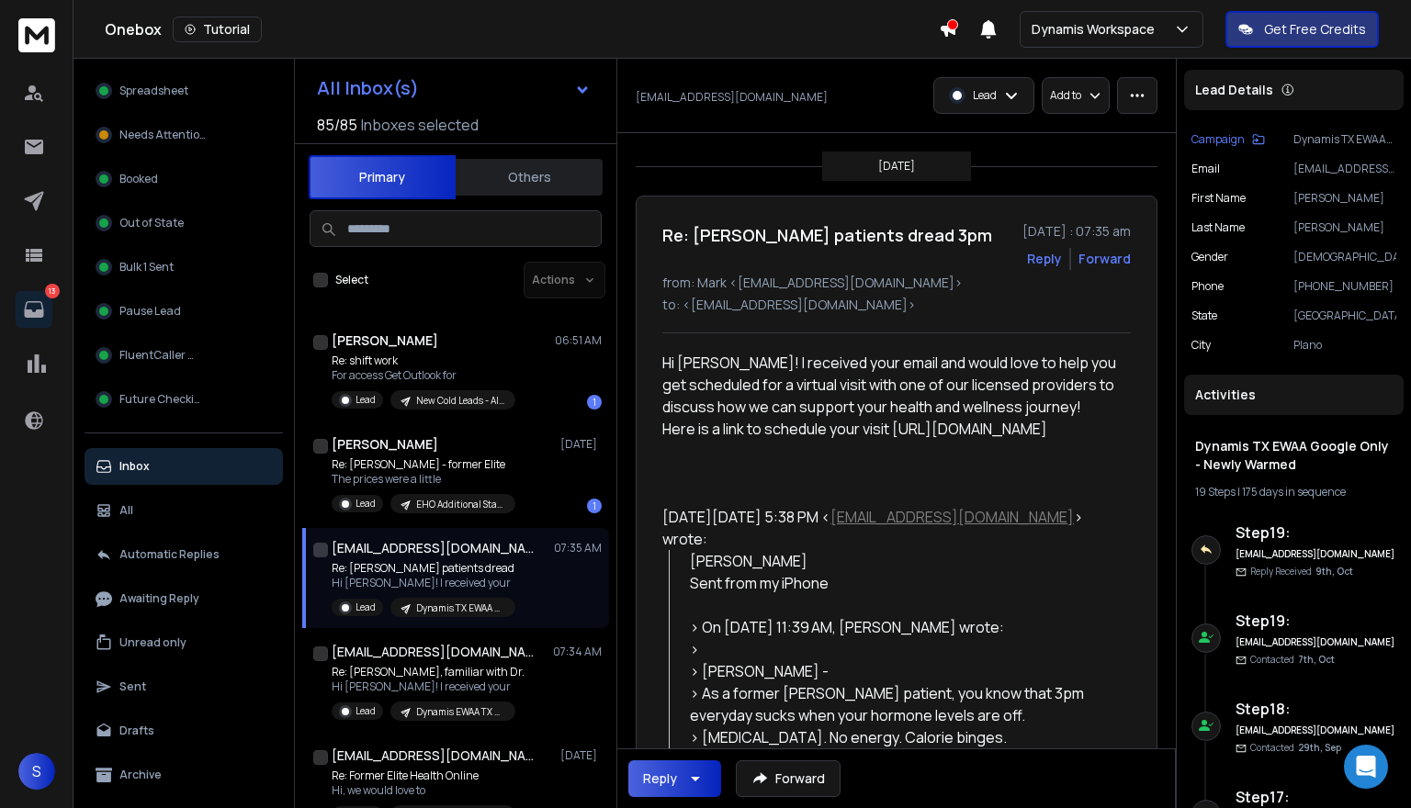
click at [1325, 286] on p "[PHONE_NUMBER]" at bounding box center [1344, 286] width 103 height 15
click at [1304, 224] on p "[PERSON_NAME]" at bounding box center [1344, 227] width 103 height 15
click at [1303, 202] on p "[PERSON_NAME]" at bounding box center [1344, 198] width 103 height 15
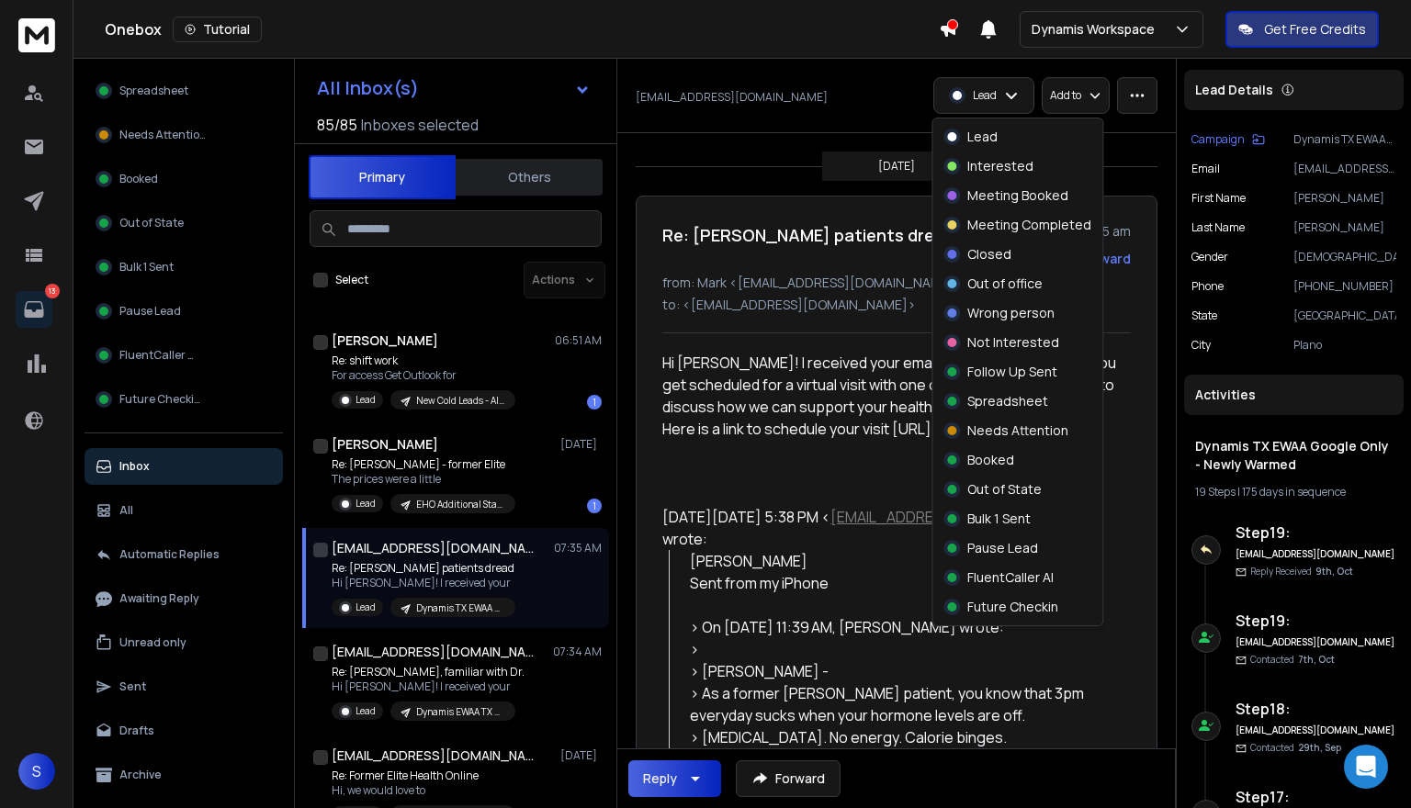
click at [985, 93] on p "Lead" at bounding box center [985, 95] width 24 height 15
click at [993, 400] on p "Spreadsheet" at bounding box center [1007, 401] width 81 height 18
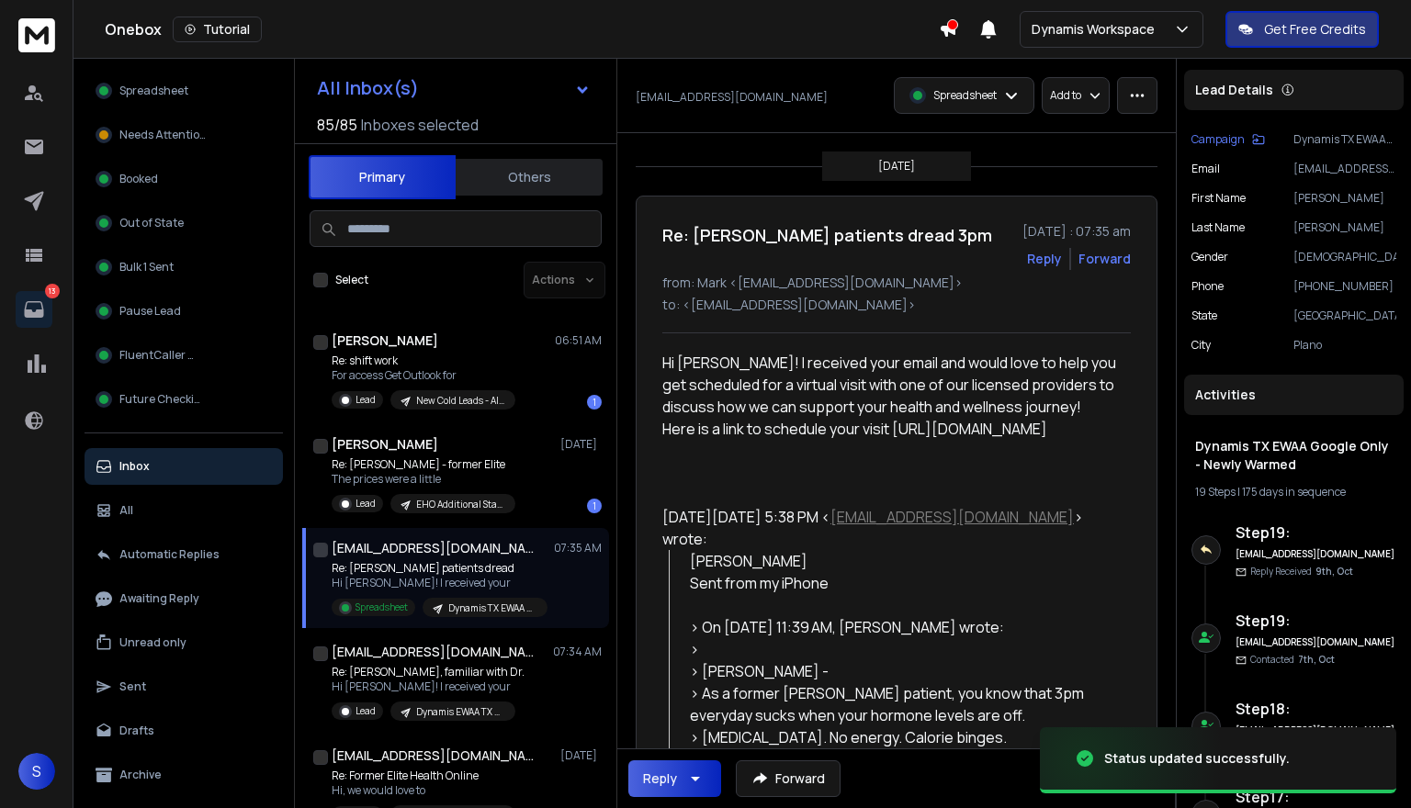
scroll to position [41, 0]
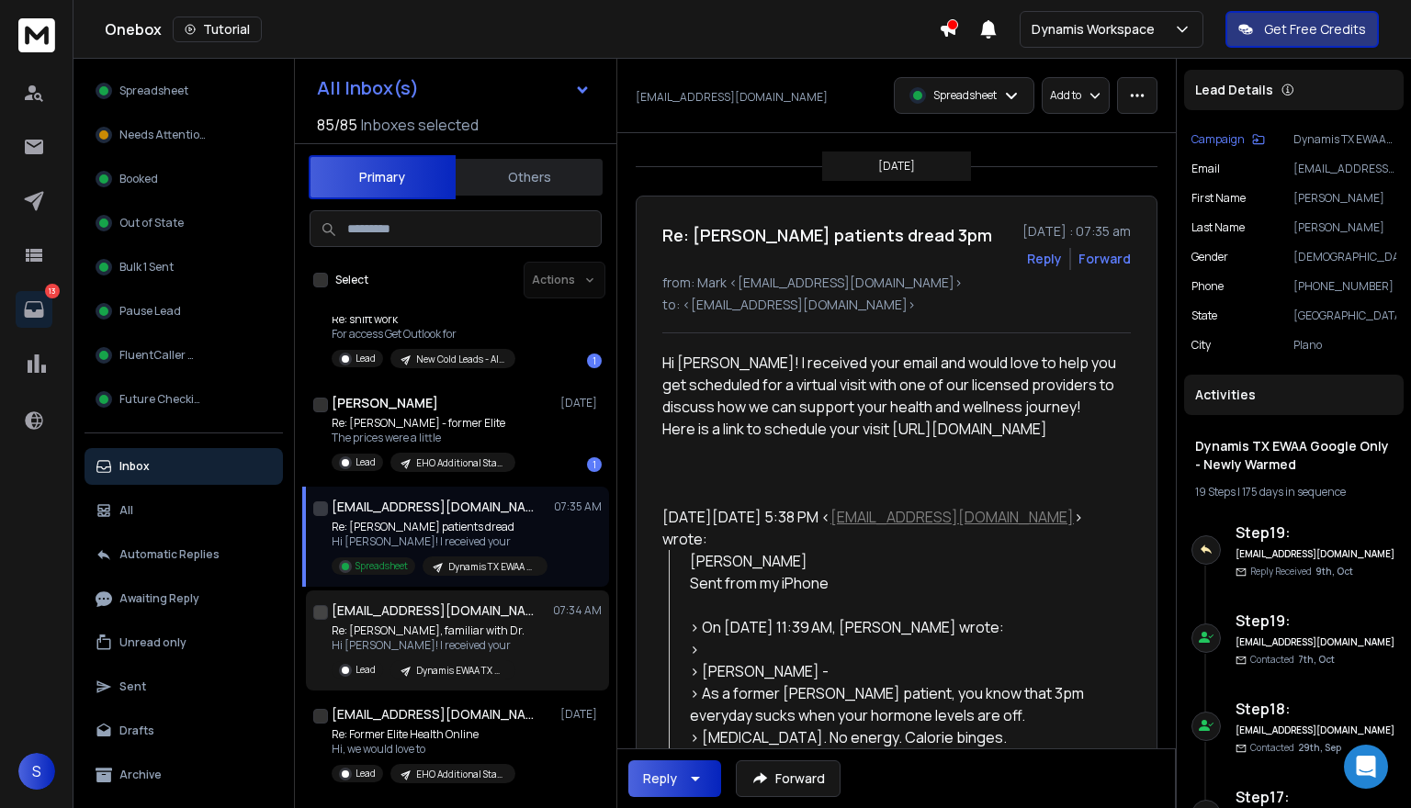
click at [434, 628] on p "Re: [PERSON_NAME], familiar with Dr." at bounding box center [428, 631] width 193 height 15
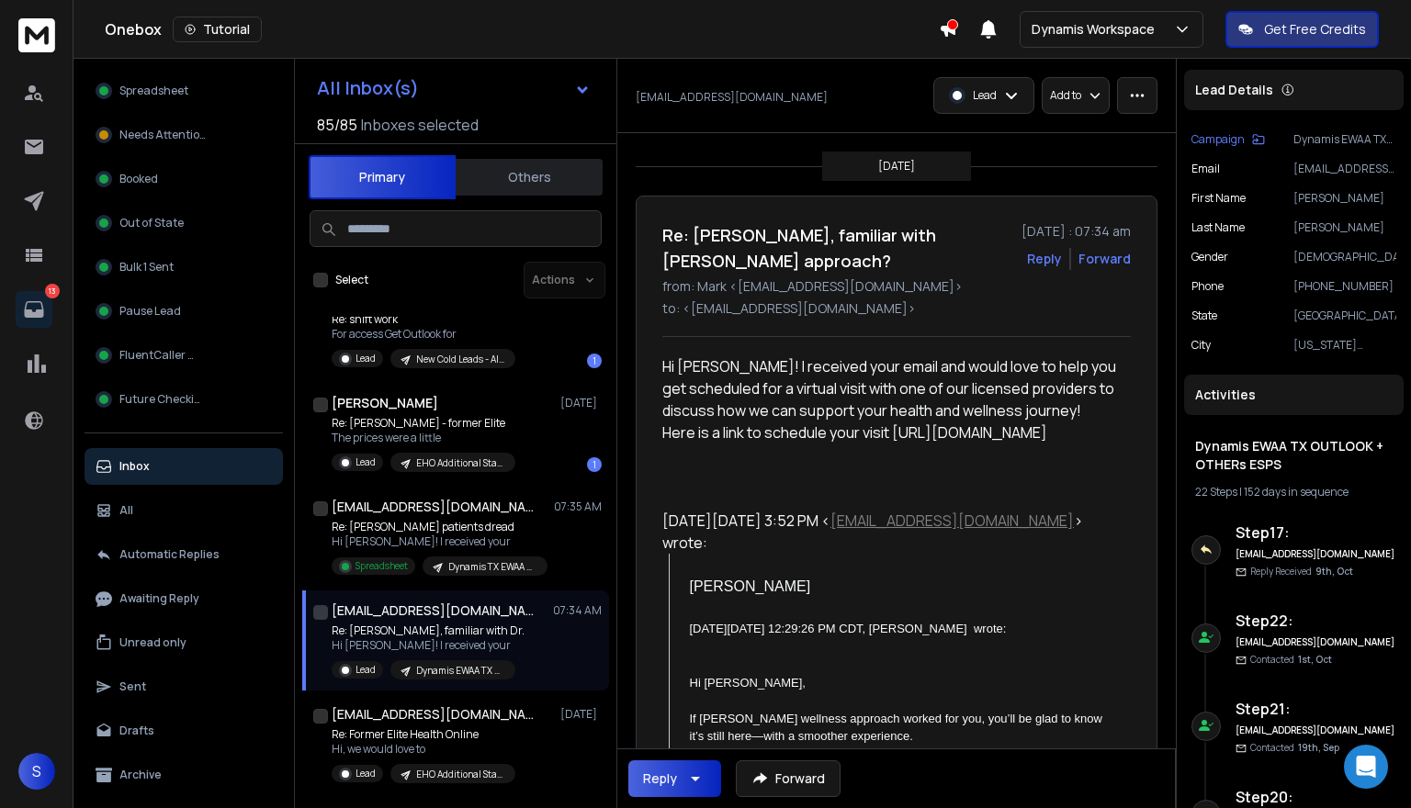
click at [1011, 96] on icon at bounding box center [1011, 96] width 11 height 6
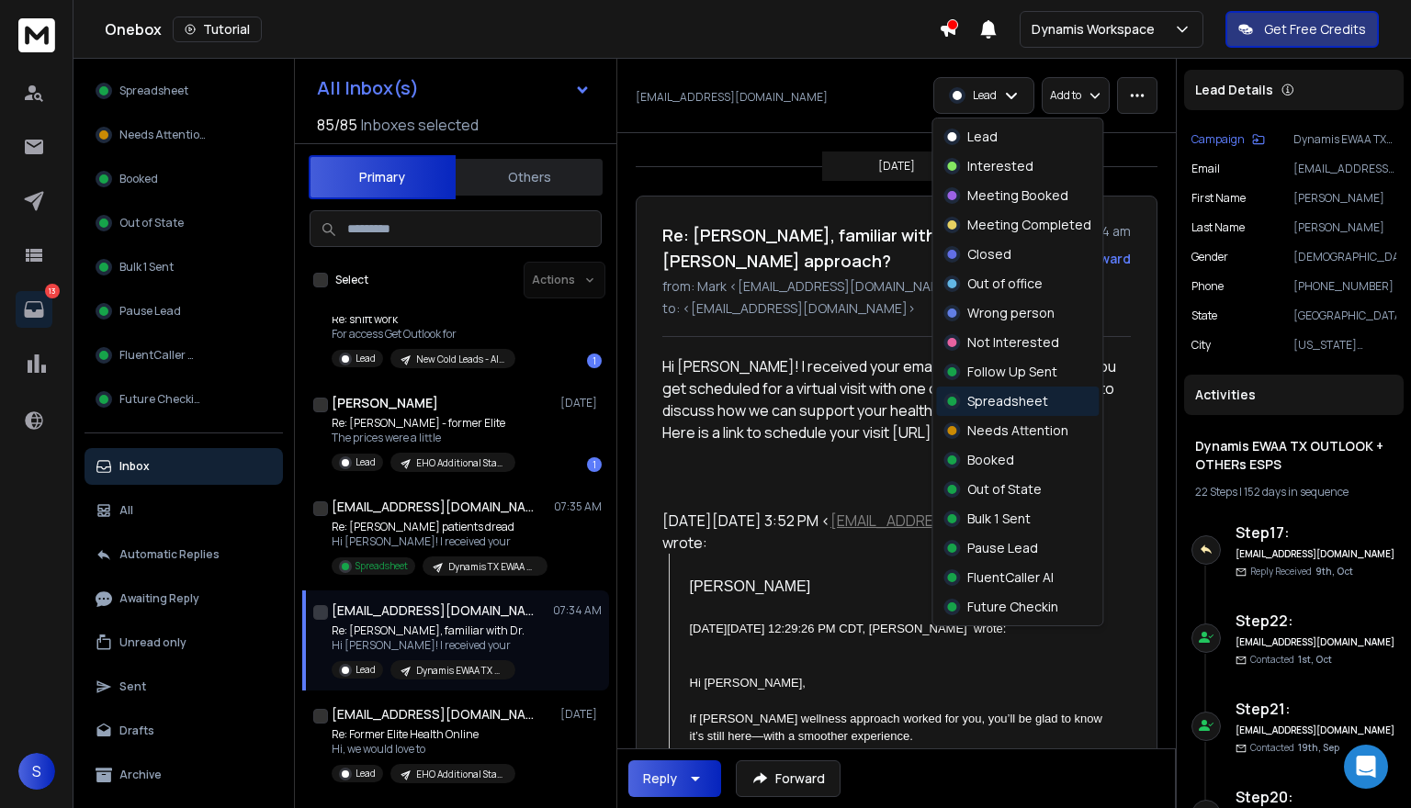
click at [1020, 400] on p "Spreadsheet" at bounding box center [1007, 401] width 81 height 18
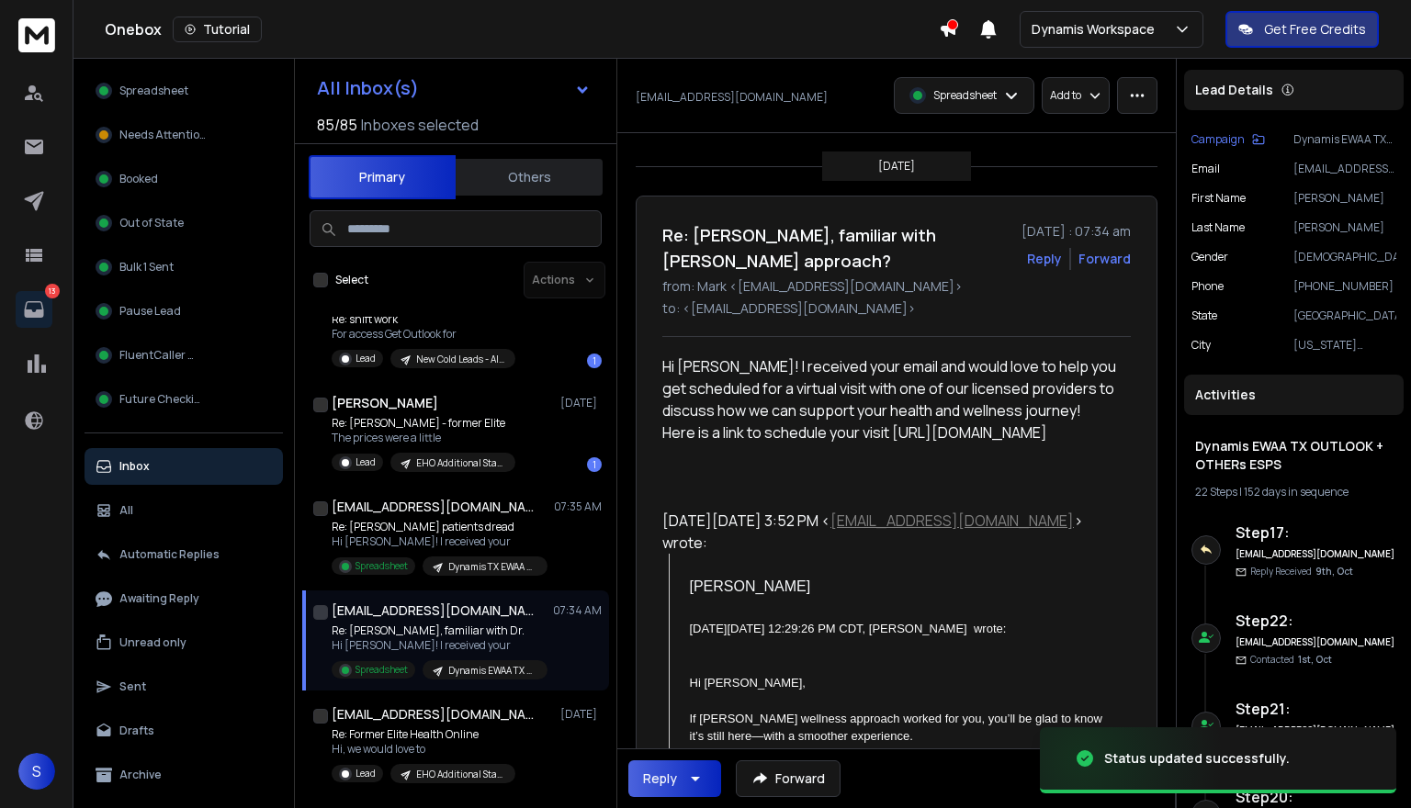
click at [1321, 279] on p "[PHONE_NUMBER]" at bounding box center [1344, 286] width 103 height 15
click at [1301, 223] on p "[PERSON_NAME]" at bounding box center [1344, 227] width 103 height 15
click at [1305, 197] on p "[PERSON_NAME]" at bounding box center [1344, 198] width 103 height 15
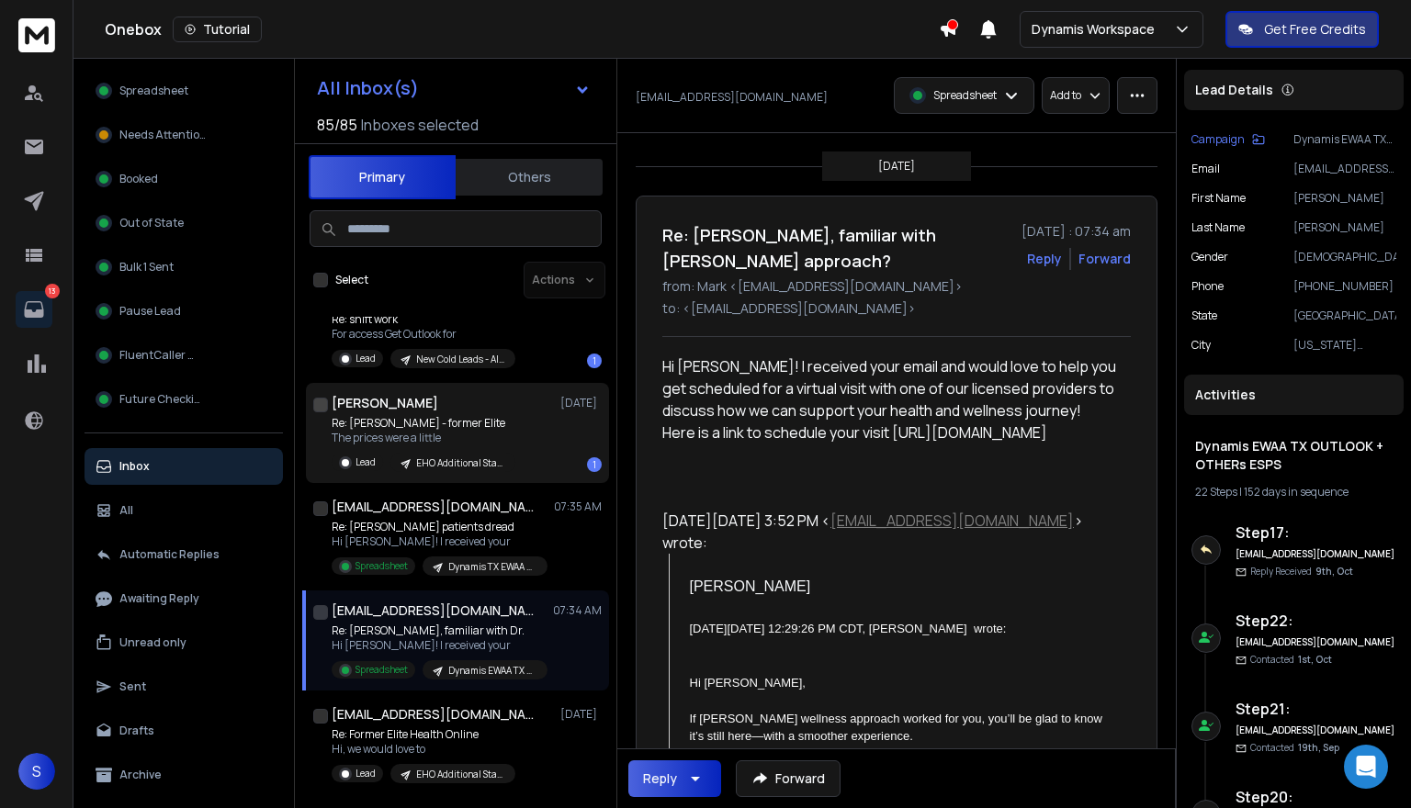
click at [427, 445] on p "The prices were a little" at bounding box center [424, 438] width 184 height 15
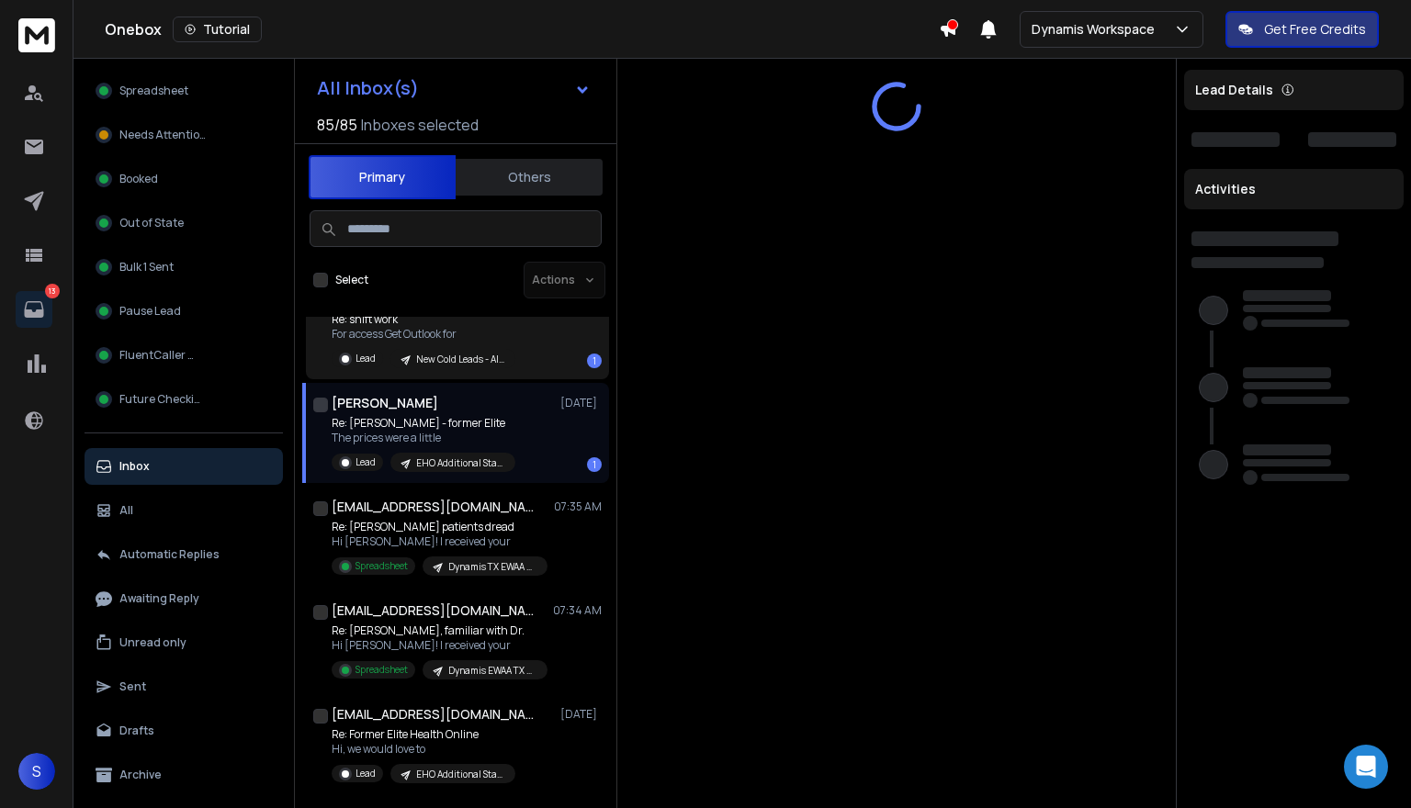
click at [445, 335] on p "For access Get Outlook for" at bounding box center [424, 334] width 184 height 15
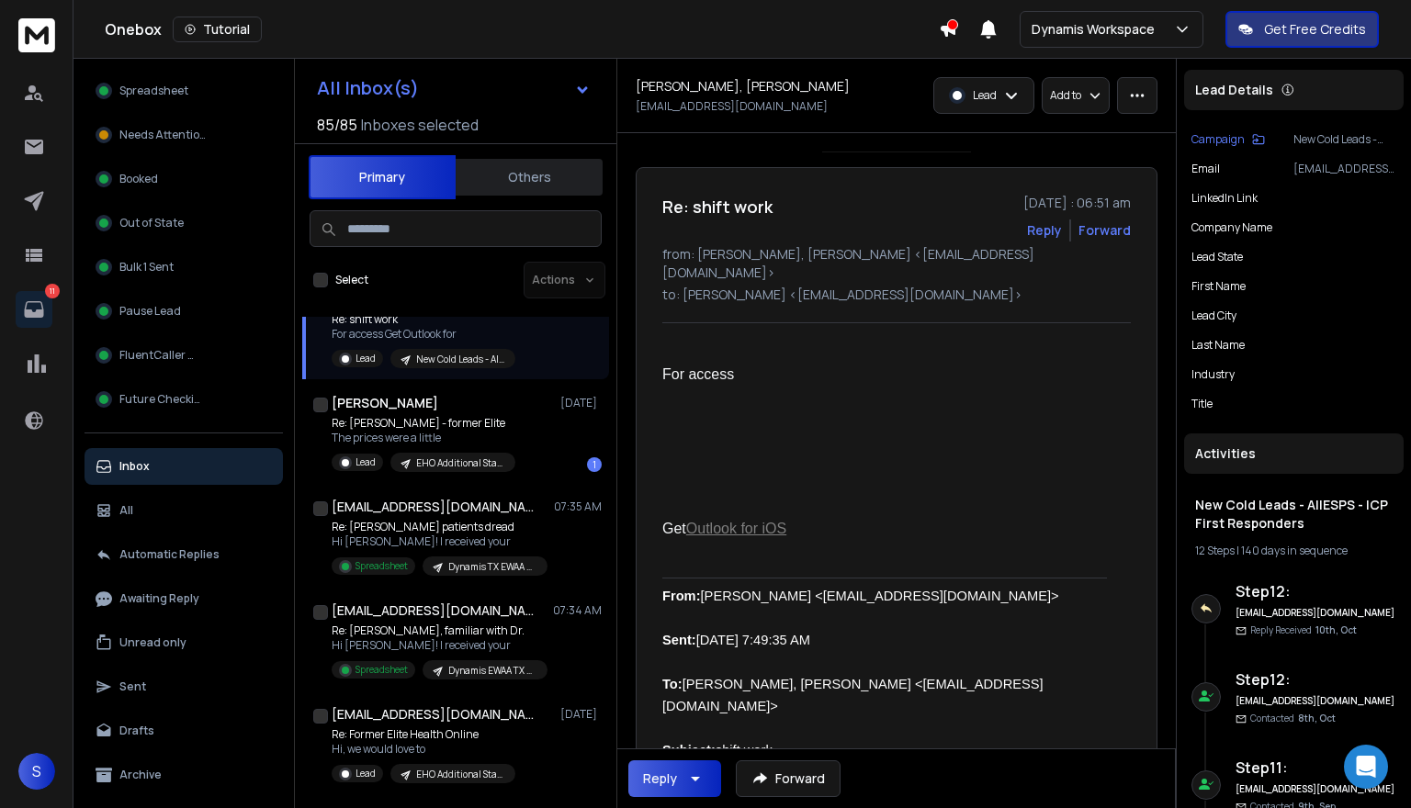
scroll to position [0, 0]
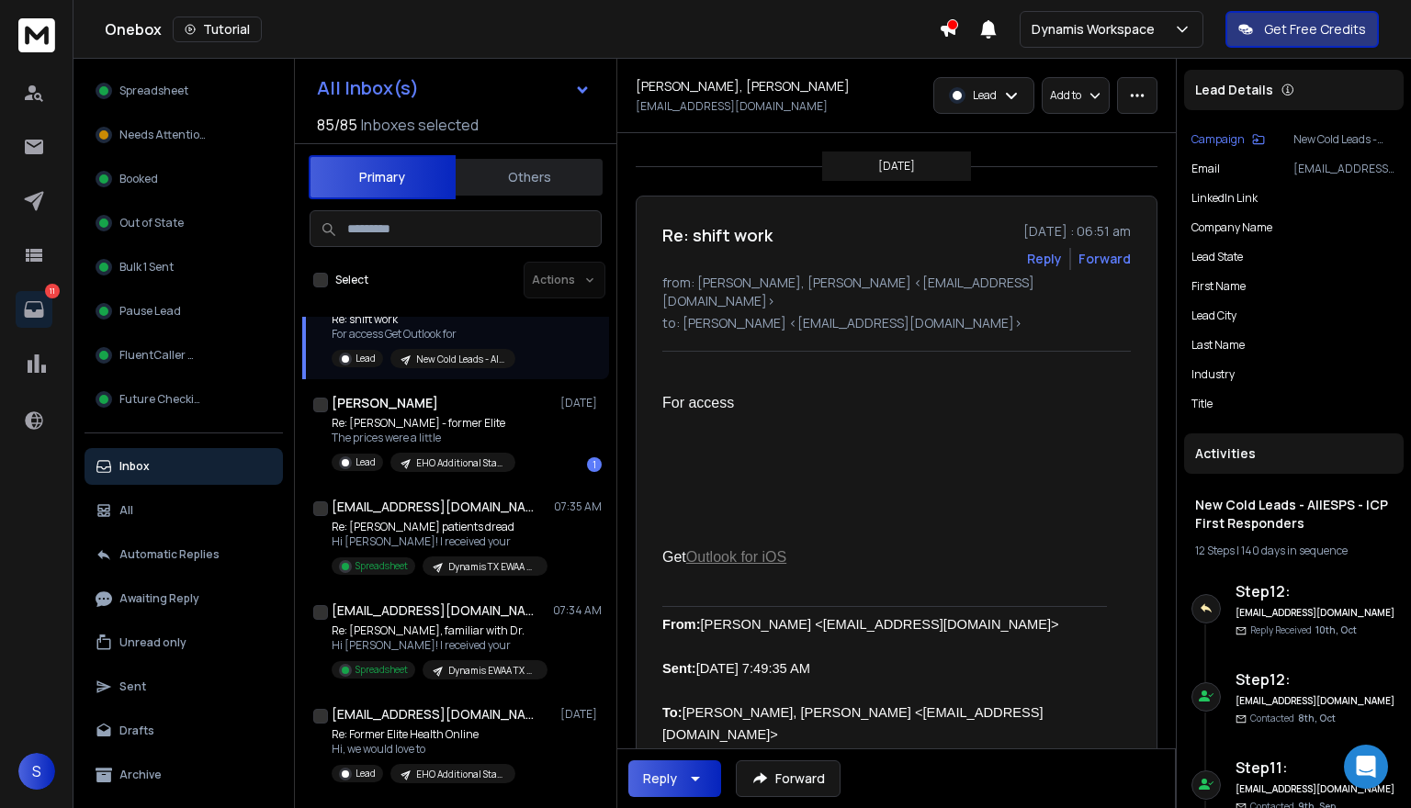
click at [1040, 260] on button "Reply" at bounding box center [1044, 259] width 35 height 18
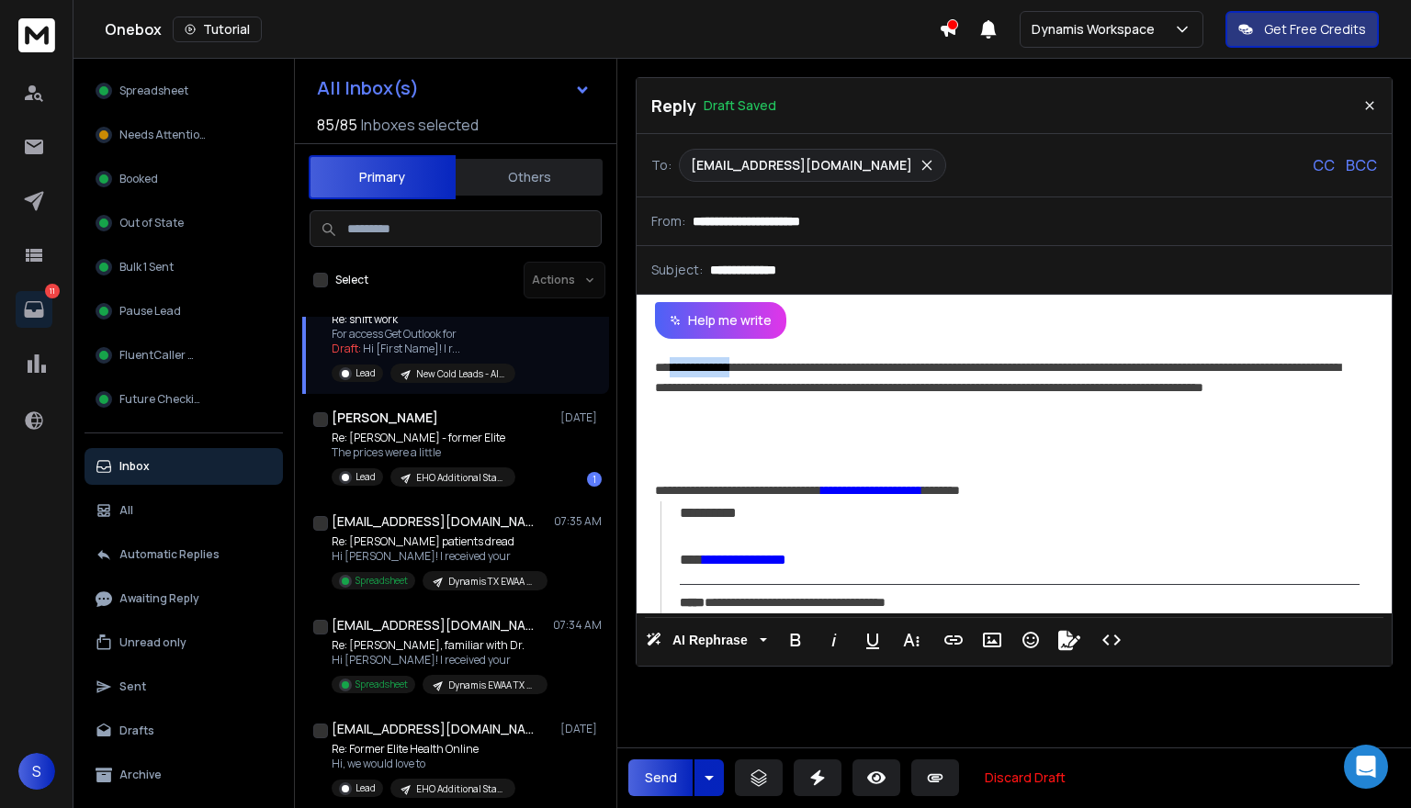
drag, startPoint x: 743, startPoint y: 369, endPoint x: 669, endPoint y: 370, distance: 74.4
click at [669, 370] on div "**********" at bounding box center [1005, 388] width 700 height 62
click at [654, 773] on button "Send" at bounding box center [660, 778] width 64 height 37
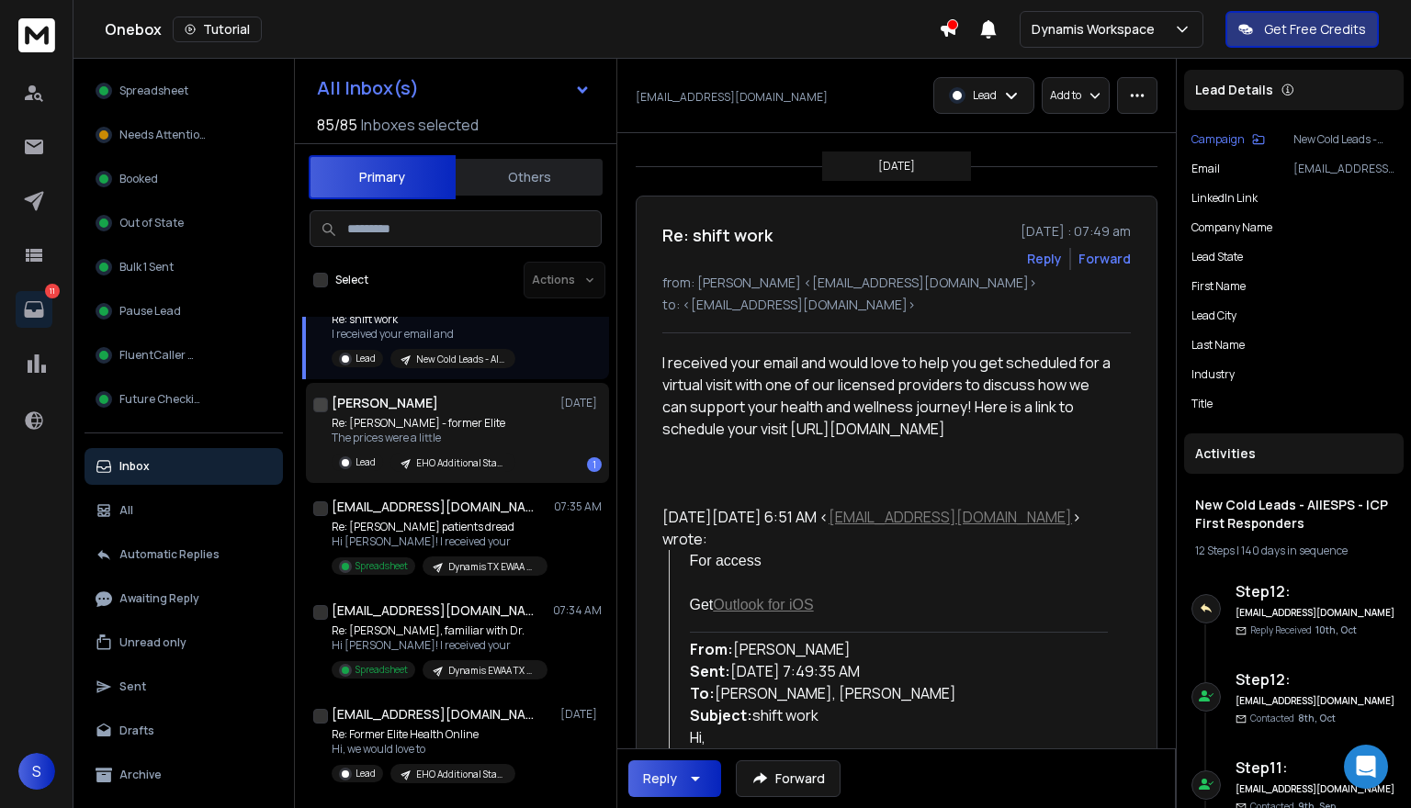
click at [461, 435] on p "The prices were a little" at bounding box center [424, 438] width 184 height 15
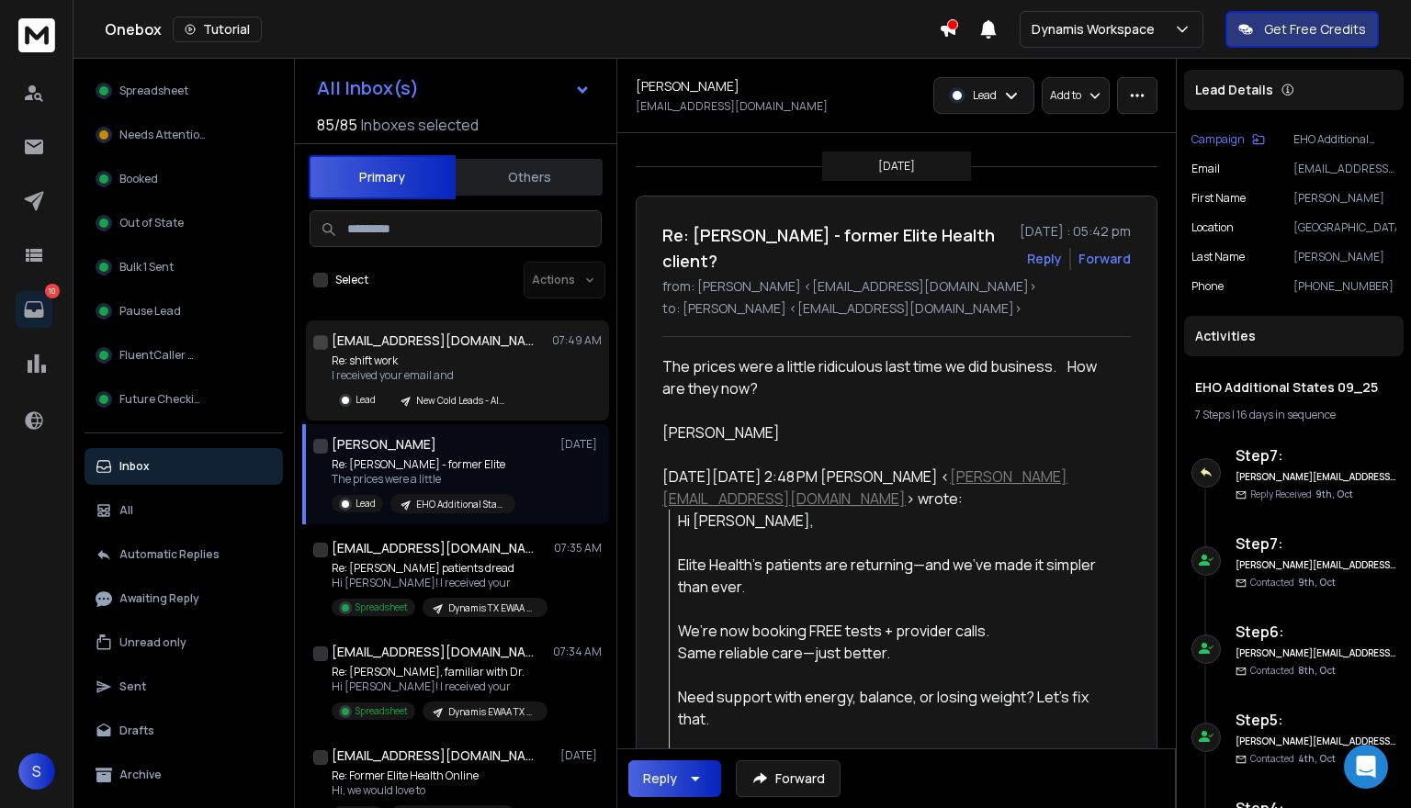
click at [428, 379] on p "I received your email and" at bounding box center [424, 375] width 184 height 15
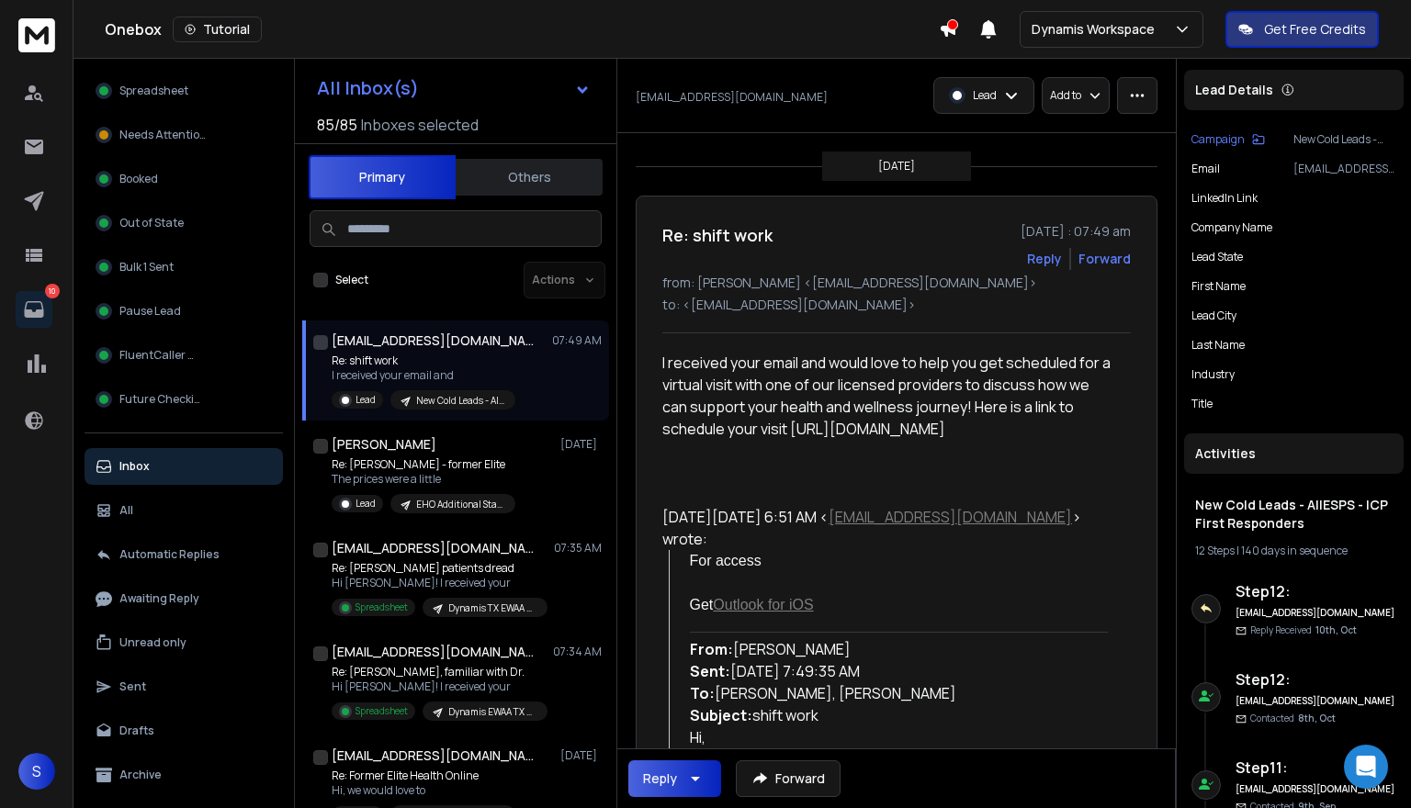
click at [998, 98] on div "Lead" at bounding box center [983, 95] width 99 height 35
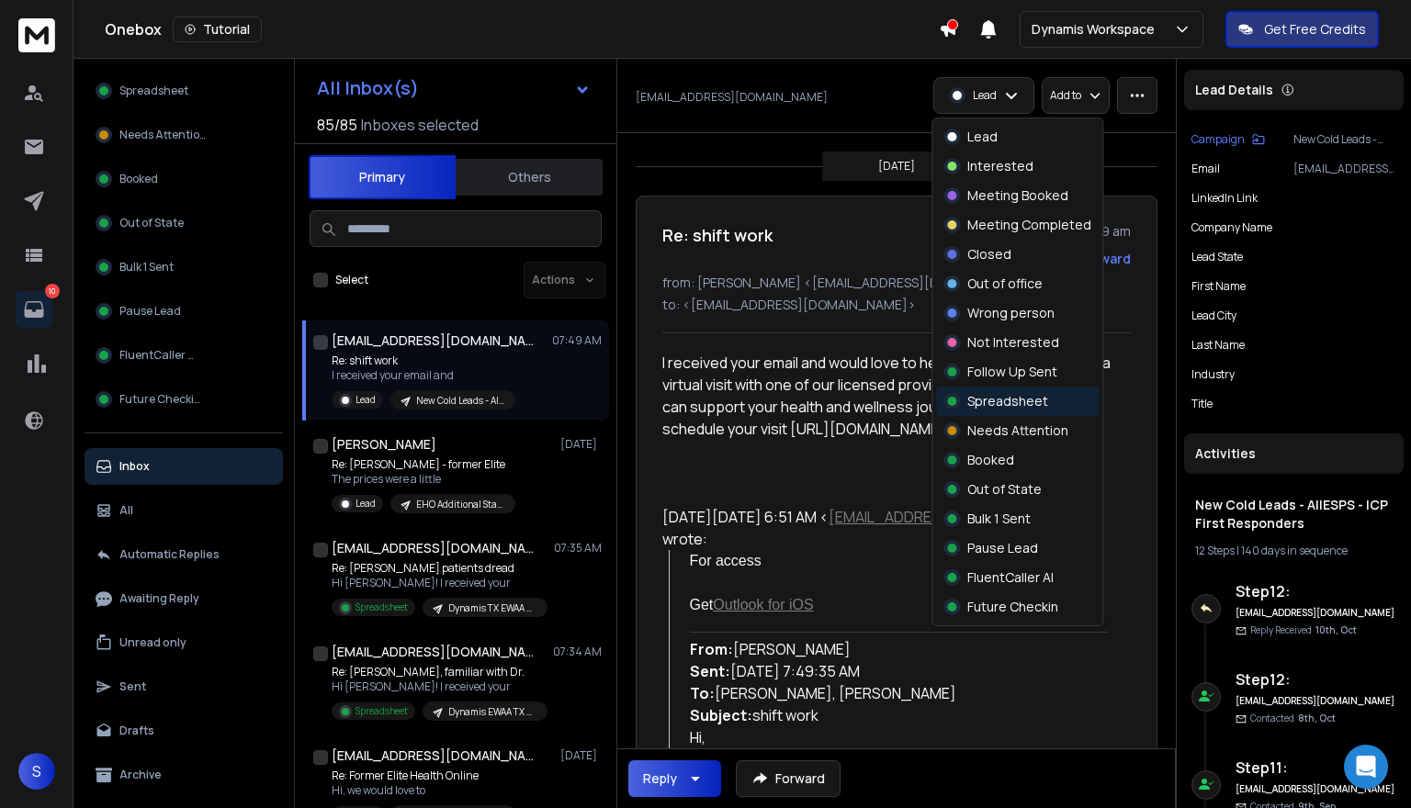
click at [1025, 398] on p "Spreadsheet" at bounding box center [1007, 401] width 81 height 18
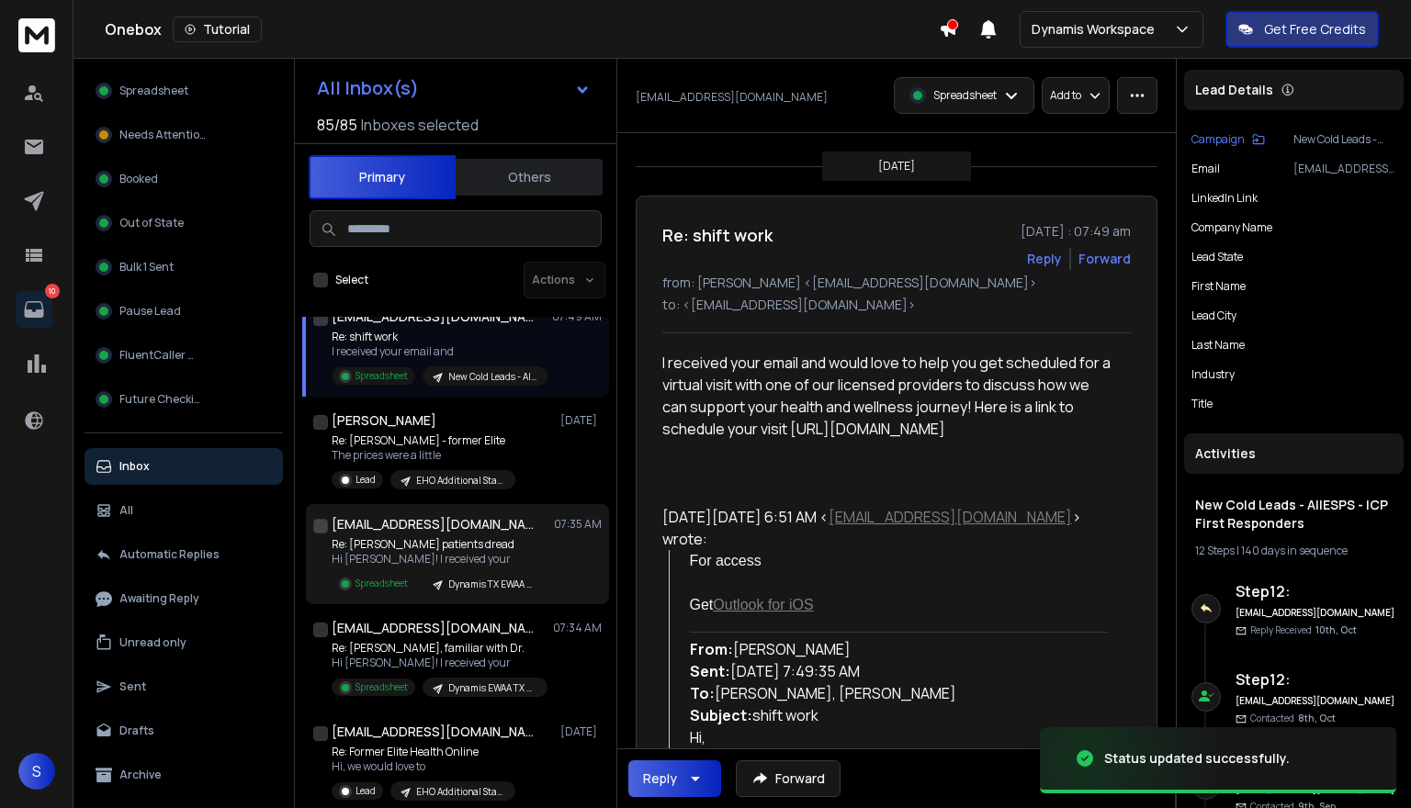
scroll to position [41, 0]
